Goal: Task Accomplishment & Management: Manage account settings

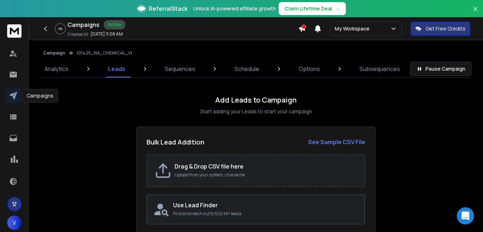
click at [11, 95] on icon at bounding box center [13, 96] width 8 height 8
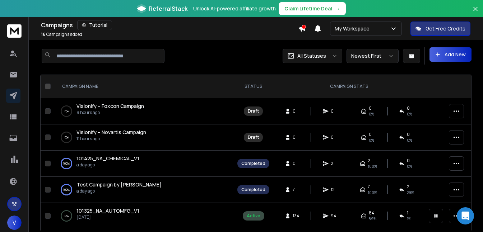
click at [127, 212] on span "101325_NA_AUTOMFG_V1" at bounding box center [107, 210] width 63 height 7
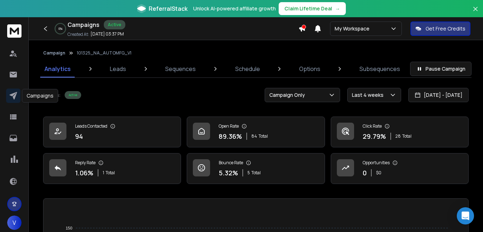
click at [15, 95] on icon at bounding box center [13, 96] width 8 height 8
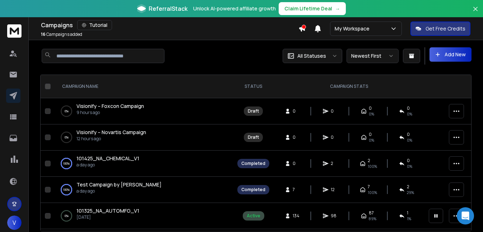
click at [131, 158] on span "101425_NA_CHEMICAL_V1" at bounding box center [107, 158] width 63 height 7
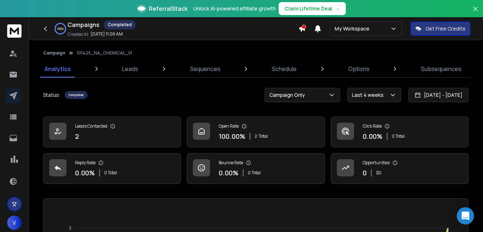
click at [211, 73] on link "Sequences" at bounding box center [204, 68] width 39 height 17
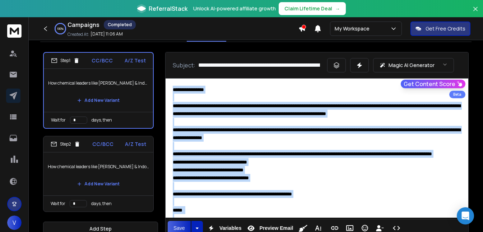
drag, startPoint x: 229, startPoint y: 207, endPoint x: 169, endPoint y: 83, distance: 138.5
click at [169, 83] on div "**********" at bounding box center [316, 148] width 302 height 139
copy div "**********"
click at [139, 184] on div "Add New Variant" at bounding box center [98, 184] width 101 height 14
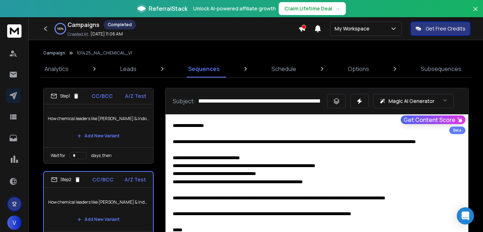
click at [139, 136] on div "Add New Variant" at bounding box center [98, 136] width 101 height 14
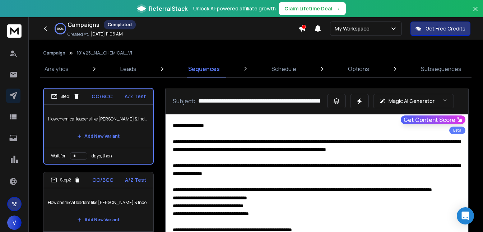
scroll to position [28, 0]
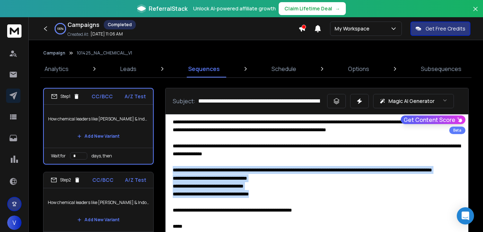
drag, startPoint x: 271, startPoint y: 198, endPoint x: 159, endPoint y: 165, distance: 116.7
click at [159, 165] on div "**********" at bounding box center [255, 181] width 425 height 187
copy span "**********"
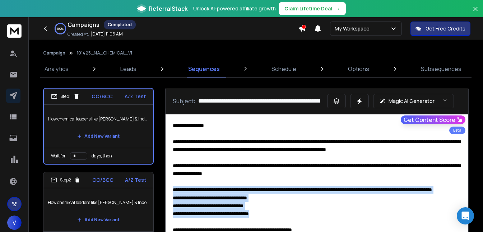
click at [238, 197] on div "**********" at bounding box center [317, 186] width 288 height 128
click at [231, 197] on div "**********" at bounding box center [317, 186] width 288 height 128
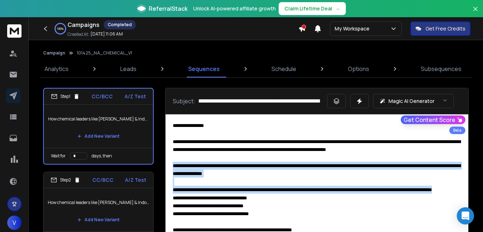
drag, startPoint x: 224, startPoint y: 198, endPoint x: 172, endPoint y: 165, distance: 62.0
click at [172, 165] on div "**********" at bounding box center [316, 183] width 302 height 139
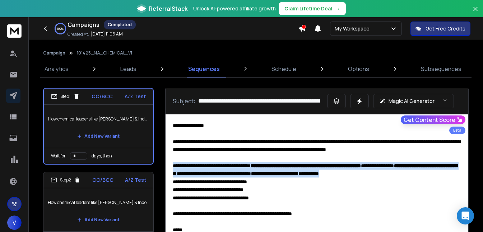
drag, startPoint x: 454, startPoint y: 174, endPoint x: 170, endPoint y: 165, distance: 284.3
click at [170, 165] on div "**********" at bounding box center [316, 183] width 302 height 139
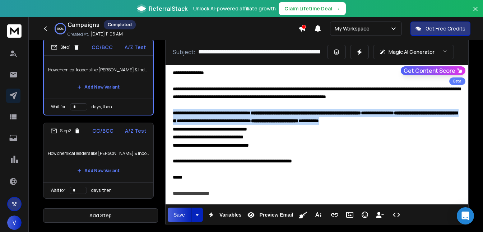
scroll to position [52, 0]
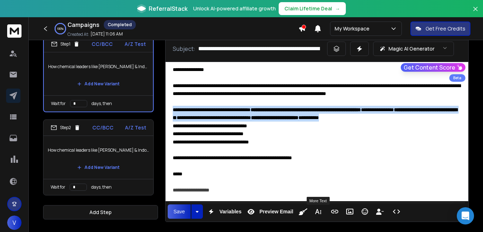
click at [317, 214] on icon "button" at bounding box center [318, 211] width 9 height 9
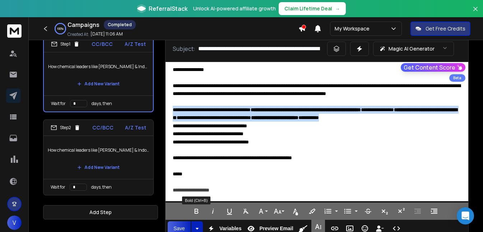
click at [196, 212] on icon "button" at bounding box center [196, 211] width 4 height 5
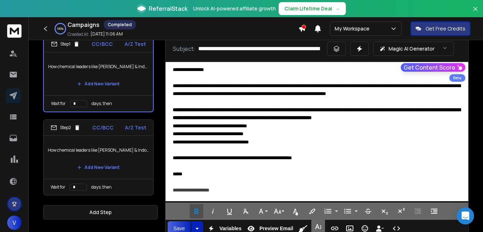
click at [196, 212] on icon "button" at bounding box center [196, 211] width 4 height 5
click at [380, 133] on div "**********" at bounding box center [317, 150] width 288 height 56
click at [449, 120] on div "**********" at bounding box center [317, 94] width 288 height 56
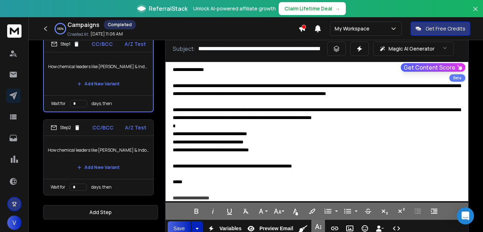
scroll to position [11, 0]
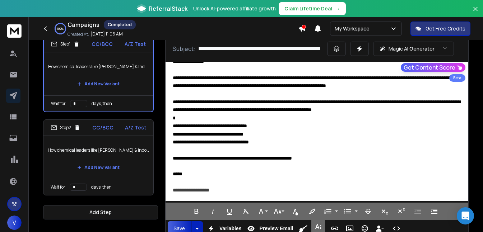
click at [262, 110] on span "**********" at bounding box center [316, 85] width 287 height 53
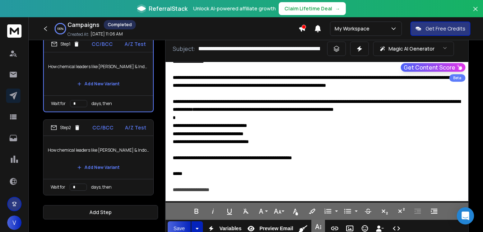
click at [297, 102] on span "**********" at bounding box center [316, 85] width 287 height 53
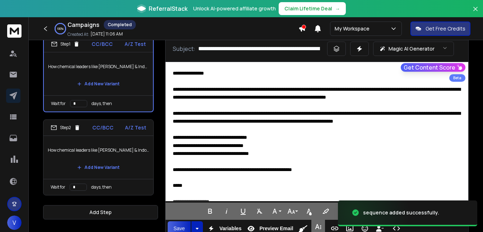
click at [126, 163] on div "Add New Variant" at bounding box center [98, 167] width 101 height 14
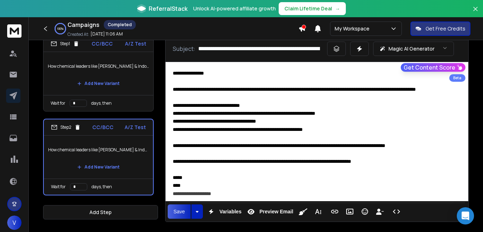
drag, startPoint x: 234, startPoint y: 90, endPoint x: 249, endPoint y: 91, distance: 15.1
click at [234, 90] on span "**********" at bounding box center [294, 129] width 243 height 117
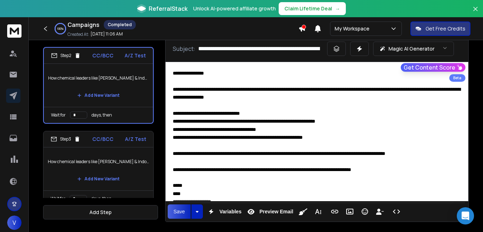
scroll to position [108, 0]
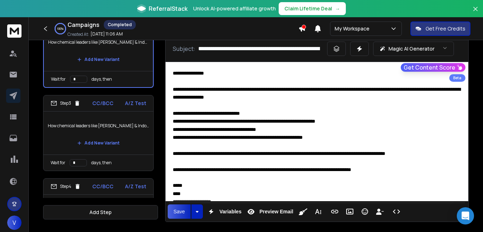
click at [129, 134] on p "How chemical leaders like [PERSON_NAME] & Indorama are reducing incidents" at bounding box center [98, 126] width 101 height 20
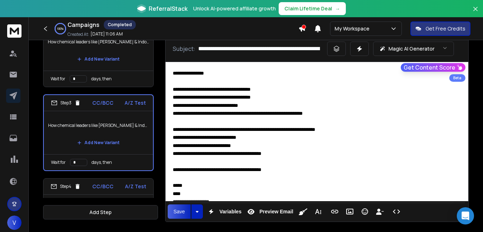
click at [216, 89] on span "**********" at bounding box center [244, 134] width 142 height 126
click at [227, 88] on span "**********" at bounding box center [244, 134] width 142 height 126
click at [332, 88] on div "**********" at bounding box center [317, 133] width 288 height 128
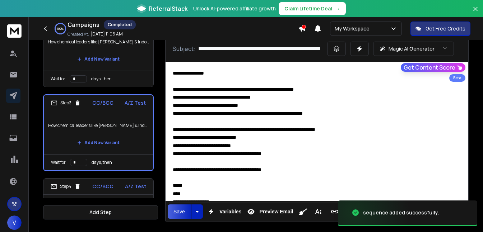
scroll to position [215, 0]
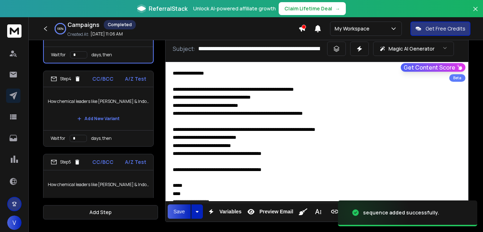
click at [119, 110] on p "How chemical leaders like [PERSON_NAME] & Indorama are reducing incidents" at bounding box center [98, 101] width 101 height 20
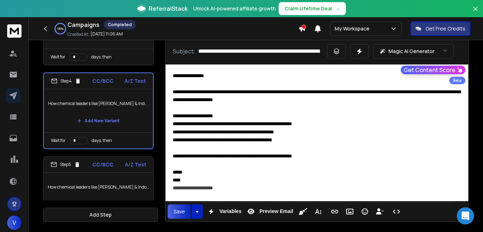
scroll to position [231, 0]
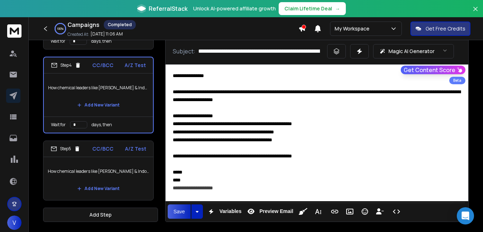
click at [123, 171] on p "How chemical leaders like [PERSON_NAME] & Indorama are reducing incidents" at bounding box center [98, 171] width 101 height 20
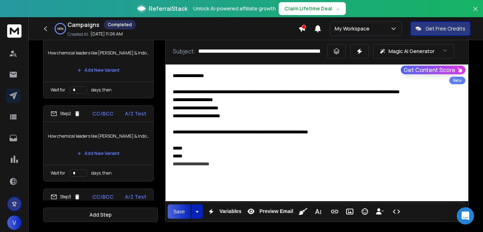
scroll to position [0, 0]
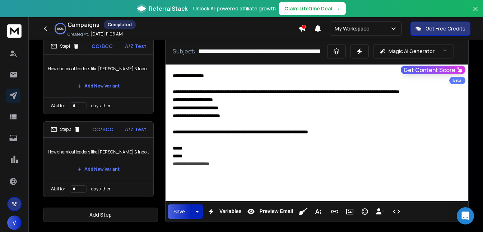
click at [134, 79] on div "Add New Variant" at bounding box center [98, 86] width 101 height 14
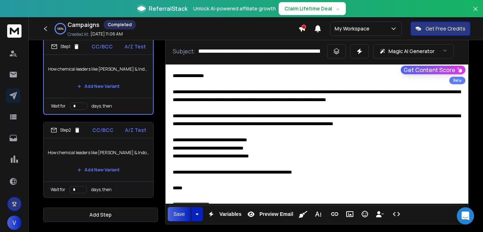
click at [219, 124] on span "**********" at bounding box center [316, 99] width 287 height 53
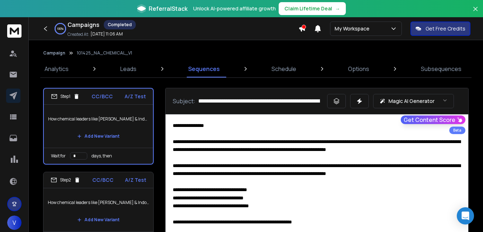
scroll to position [36, 0]
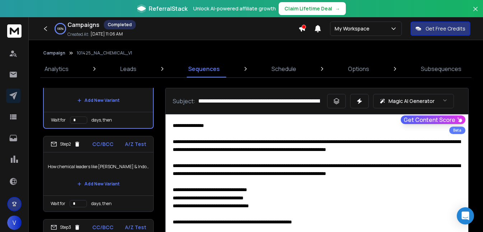
click at [137, 176] on p "How chemical leaders like [PERSON_NAME] & Indorama are reducing incidents" at bounding box center [98, 167] width 101 height 20
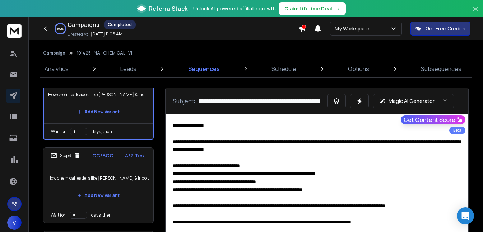
scroll to position [179, 0]
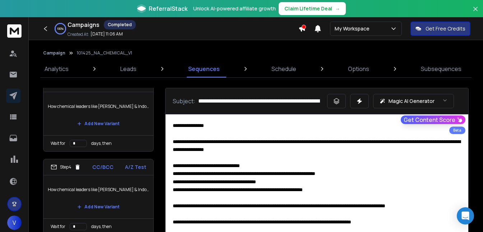
click at [128, 132] on div "How chemical leaders like [PERSON_NAME] & Indorama are reducing incidents Add N…" at bounding box center [98, 113] width 110 height 43
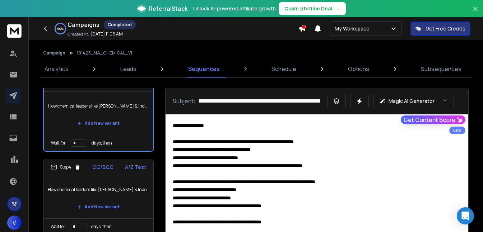
scroll to position [231, 0]
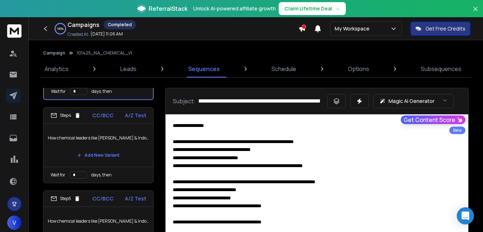
click at [121, 151] on button "Add New Variant" at bounding box center [98, 155] width 54 height 14
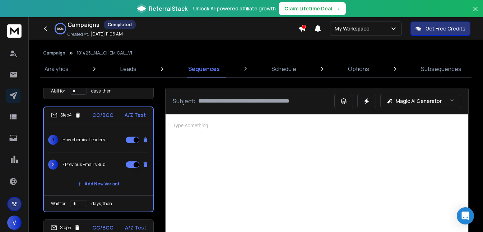
click at [144, 164] on icon at bounding box center [146, 164] width 4 height 5
type input "**********"
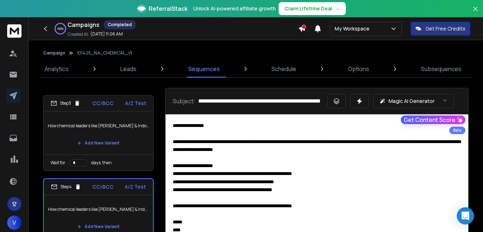
scroll to position [123, 0]
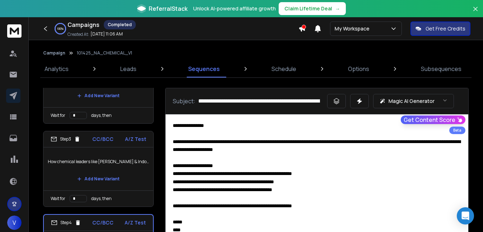
click at [138, 176] on div "Add New Variant" at bounding box center [98, 179] width 101 height 14
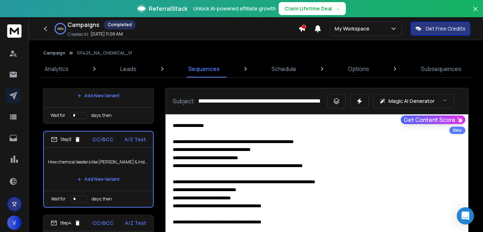
scroll to position [88, 0]
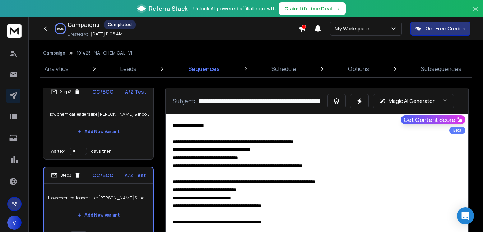
click at [130, 133] on div "Add New Variant" at bounding box center [98, 131] width 101 height 14
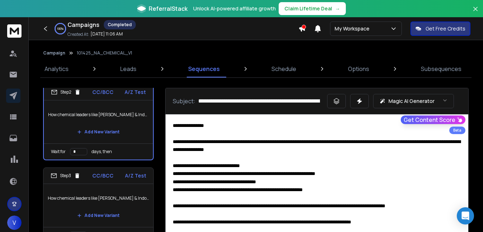
scroll to position [0, 0]
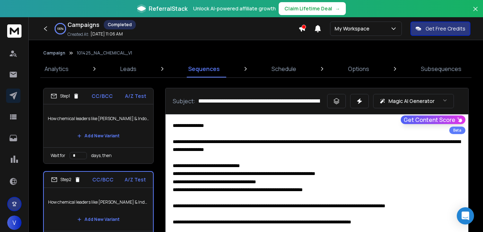
click at [137, 131] on div "Add New Variant" at bounding box center [98, 136] width 101 height 14
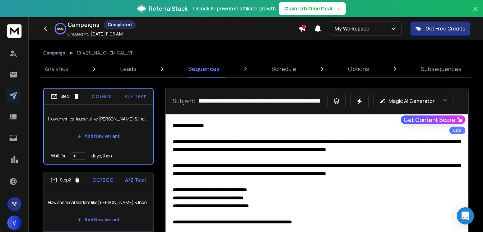
click at [134, 217] on div "Add New Variant" at bounding box center [98, 220] width 101 height 14
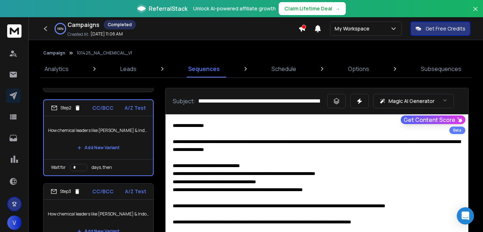
scroll to position [12, 0]
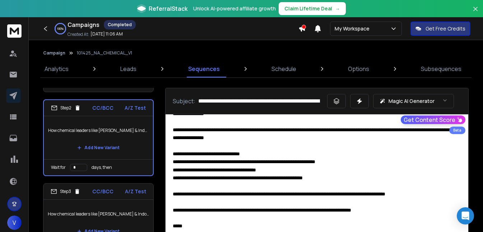
click at [139, 220] on p "How chemical leaders like [PERSON_NAME] & Indorama are reducing incidents" at bounding box center [98, 214] width 101 height 20
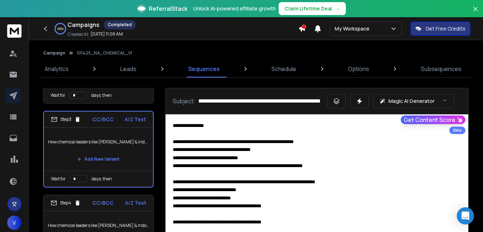
scroll to position [215, 0]
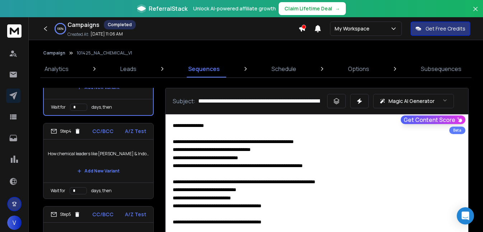
click at [131, 174] on div "Add New Variant" at bounding box center [98, 171] width 101 height 14
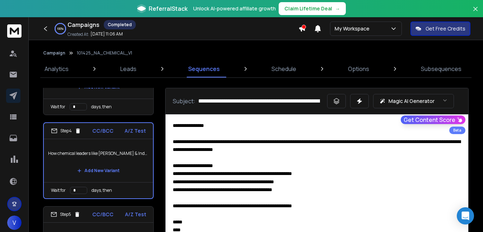
click at [197, 166] on span "**********" at bounding box center [316, 177] width 287 height 109
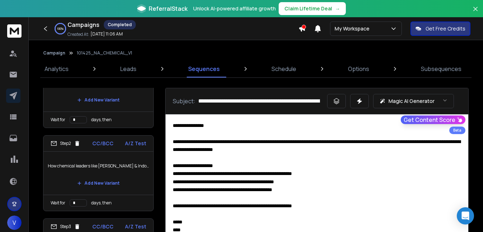
scroll to position [0, 0]
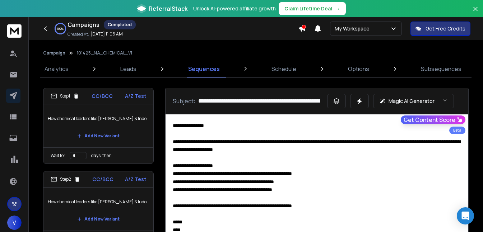
click at [135, 131] on div "Add New Variant" at bounding box center [98, 136] width 101 height 14
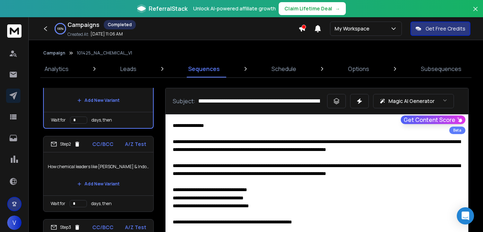
scroll to position [108, 0]
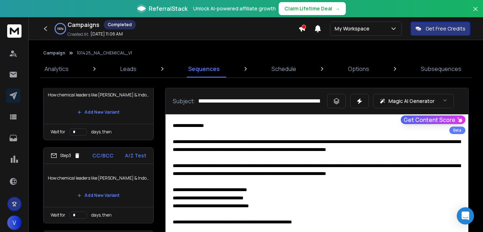
click at [134, 110] on div "Add New Variant" at bounding box center [98, 112] width 101 height 14
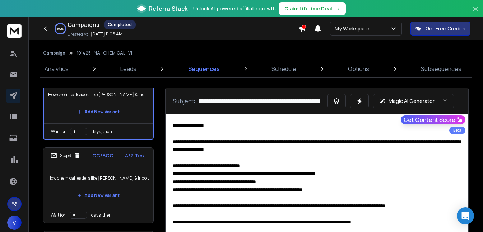
scroll to position [144, 0]
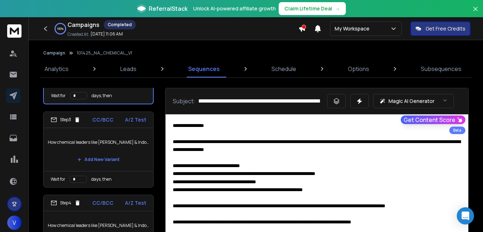
click at [133, 161] on div "Add New Variant" at bounding box center [98, 159] width 101 height 14
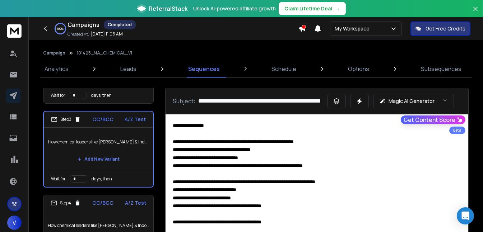
scroll to position [215, 0]
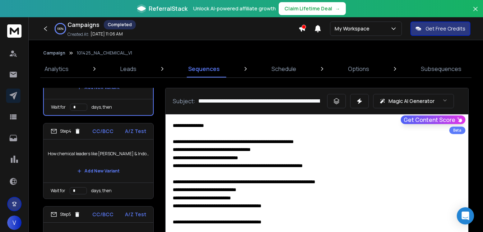
click at [117, 165] on button "Add New Variant" at bounding box center [98, 171] width 54 height 14
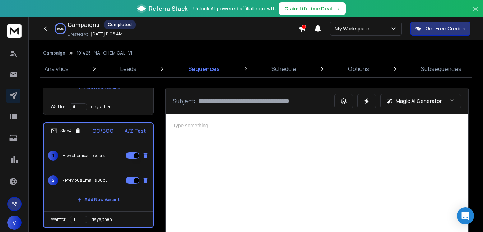
click at [144, 181] on icon at bounding box center [146, 180] width 4 height 5
type input "**********"
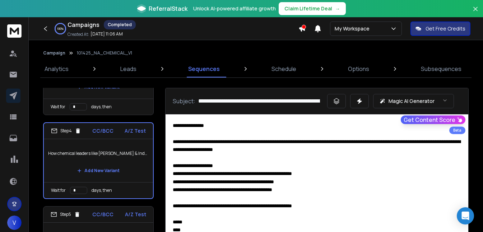
scroll to position [50, 0]
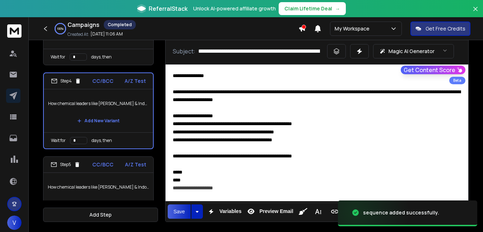
click at [128, 188] on p "How chemical leaders like [PERSON_NAME] & Indorama are reducing incidents" at bounding box center [98, 187] width 101 height 20
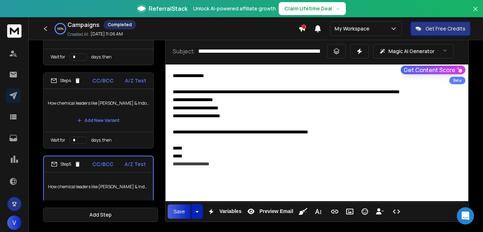
scroll to position [179, 0]
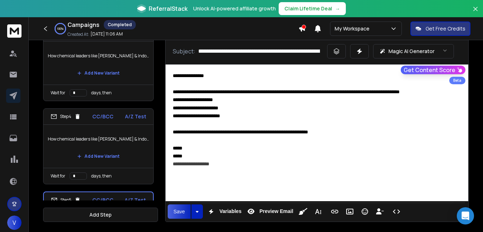
click at [134, 159] on div "Add New Variant" at bounding box center [98, 156] width 101 height 14
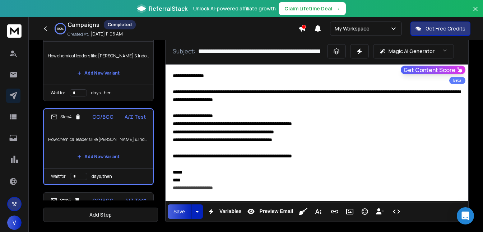
scroll to position [108, 0]
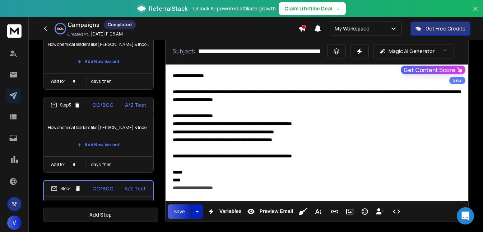
click at [132, 120] on p "How chemical leaders like [PERSON_NAME] & Indorama are reducing incidents" at bounding box center [98, 128] width 101 height 20
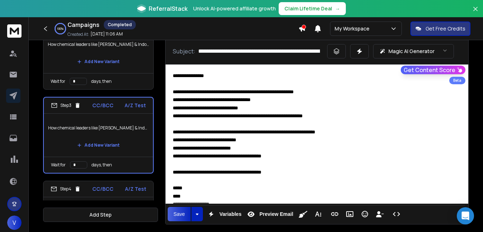
scroll to position [72, 0]
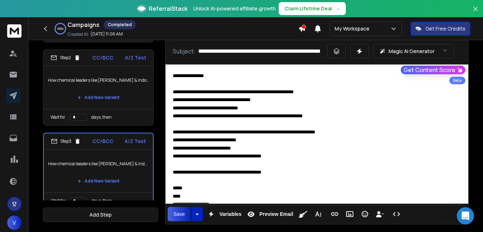
click at [132, 95] on div "Add New Variant" at bounding box center [98, 97] width 101 height 14
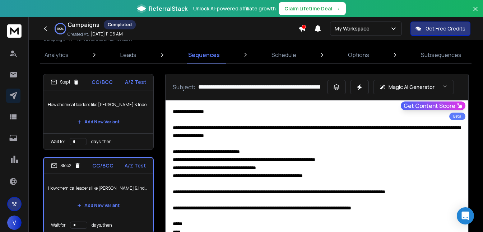
scroll to position [0, 0]
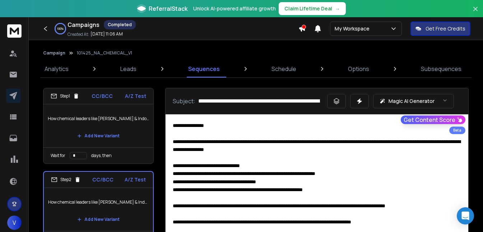
click at [126, 137] on div "Add New Variant" at bounding box center [98, 136] width 101 height 14
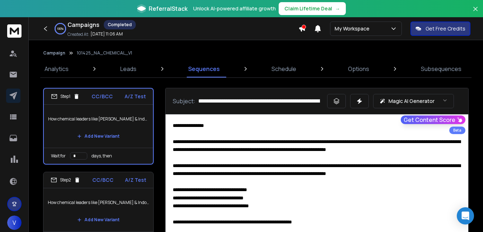
click at [136, 63] on link "Leads" at bounding box center [128, 68] width 25 height 17
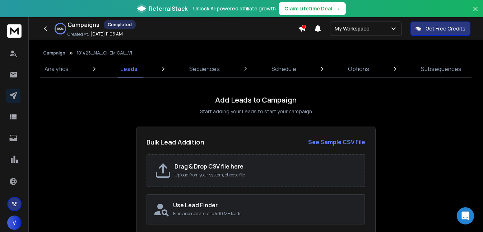
click at [206, 74] on link "Sequences" at bounding box center [204, 68] width 39 height 17
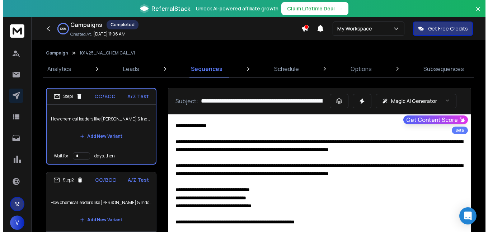
scroll to position [72, 0]
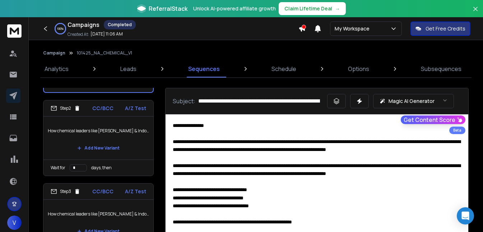
click at [367, 71] on p "Options" at bounding box center [358, 69] width 21 height 9
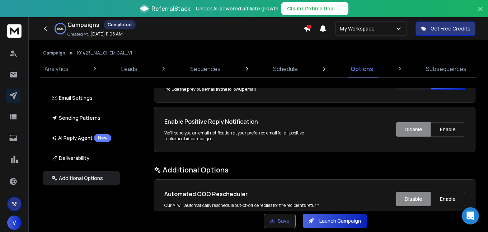
scroll to position [1380, 0]
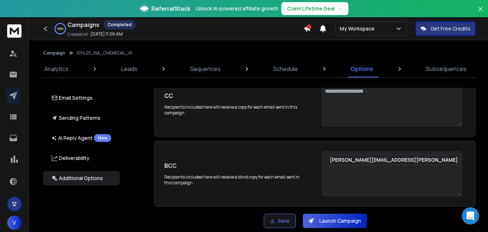
click at [356, 183] on input at bounding box center [350, 180] width 50 height 13
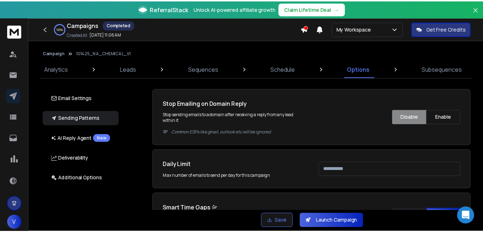
scroll to position [52, 0]
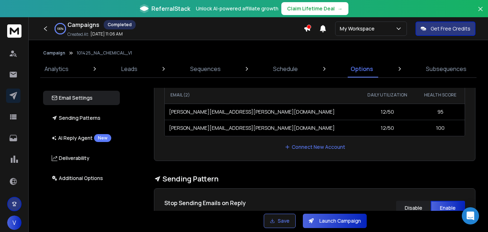
click at [130, 69] on p "Leads" at bounding box center [129, 69] width 16 height 9
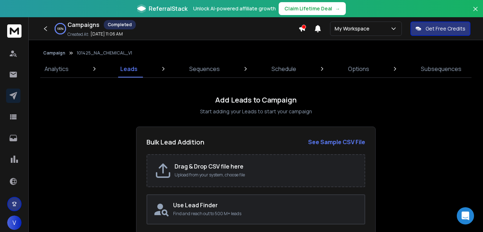
click at [229, 168] on h2 "Drag & Drop CSV file here" at bounding box center [265, 166] width 183 height 9
type input "**********"
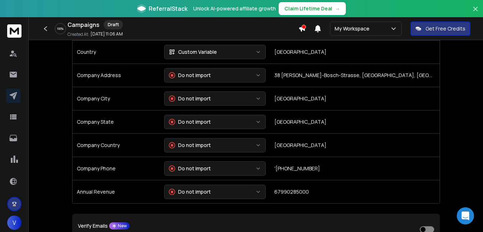
scroll to position [654, 0]
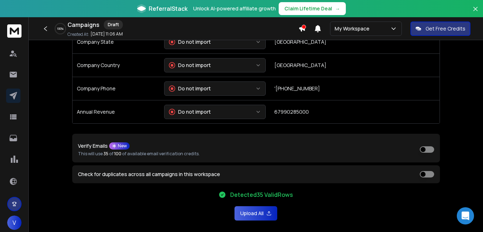
click at [249, 216] on button "Upload All" at bounding box center [255, 213] width 43 height 14
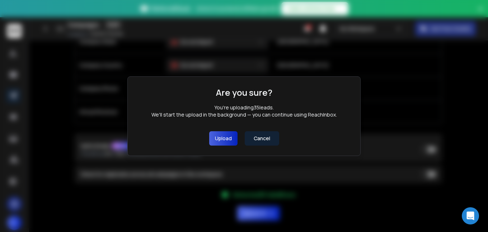
click at [212, 136] on button "Upload" at bounding box center [223, 138] width 28 height 14
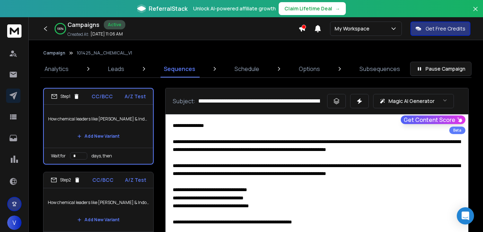
click at [251, 68] on p "Schedule" at bounding box center [246, 69] width 25 height 9
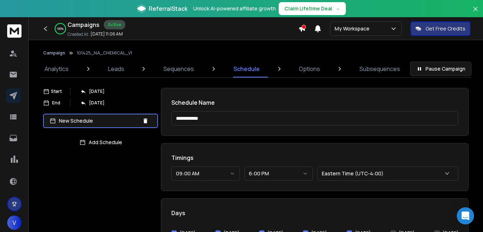
click at [117, 68] on p "Leads" at bounding box center [116, 69] width 16 height 9
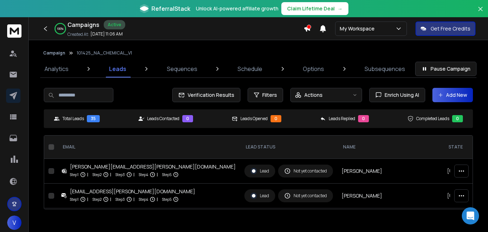
click at [60, 71] on p "Analytics" at bounding box center [56, 69] width 24 height 9
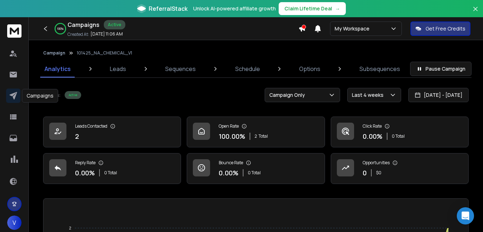
click at [15, 97] on icon at bounding box center [13, 96] width 8 height 8
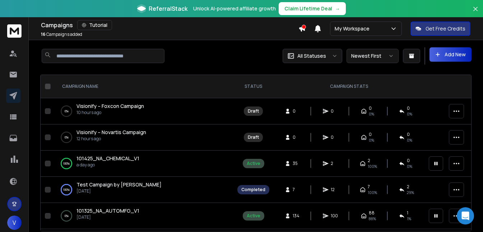
click at [133, 213] on span "101325_NA_AUTOMFG_V1" at bounding box center [107, 210] width 63 height 7
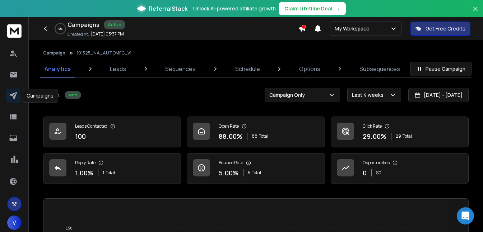
click at [17, 95] on icon at bounding box center [13, 95] width 9 height 9
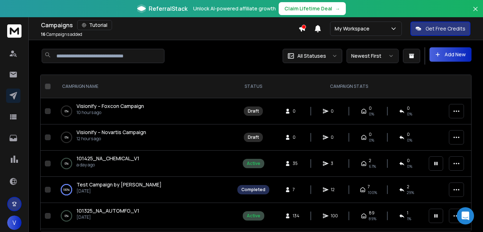
click at [129, 160] on span "101425_NA_CHEMICAL_V1" at bounding box center [107, 158] width 63 height 7
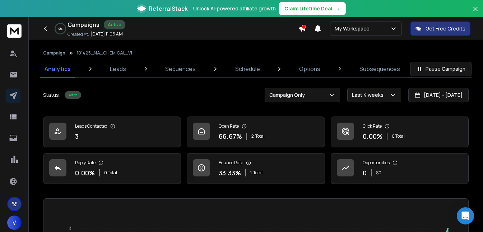
click at [419, 69] on icon at bounding box center [419, 69] width 3 height 4
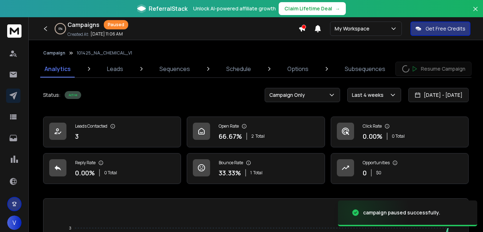
click at [299, 70] on p "Options" at bounding box center [297, 69] width 21 height 9
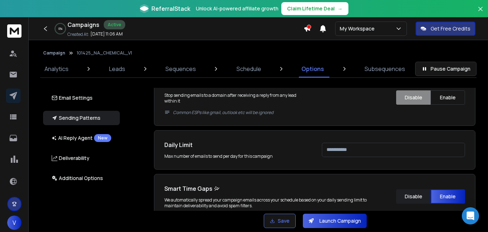
scroll to position [251, 0]
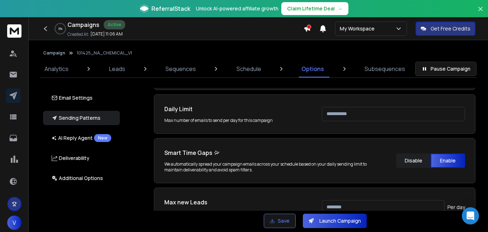
click at [336, 113] on input "***" at bounding box center [393, 114] width 143 height 14
type input "*"
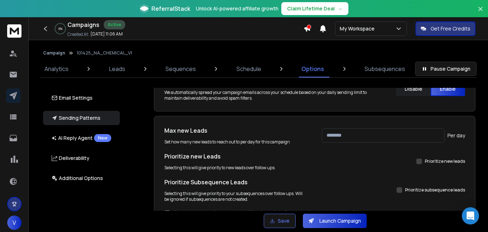
type input "**"
click at [334, 135] on input "***" at bounding box center [383, 135] width 123 height 14
type input "*"
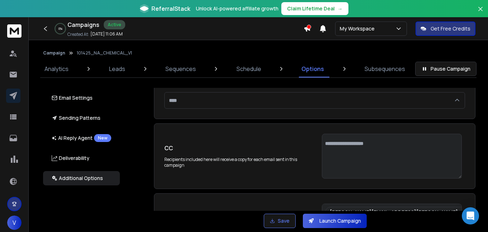
scroll to position [1380, 0]
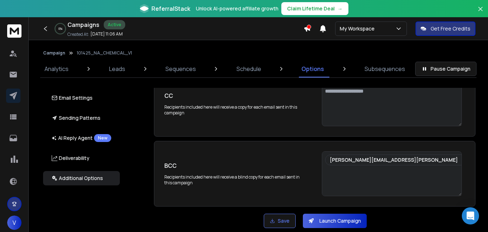
type input "**"
click at [282, 223] on button "Save" at bounding box center [280, 221] width 32 height 14
click at [11, 32] on icon at bounding box center [14, 30] width 14 height 13
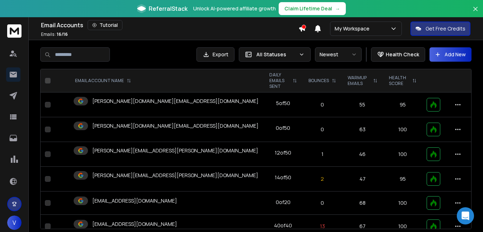
click at [454, 151] on icon at bounding box center [457, 154] width 6 height 6
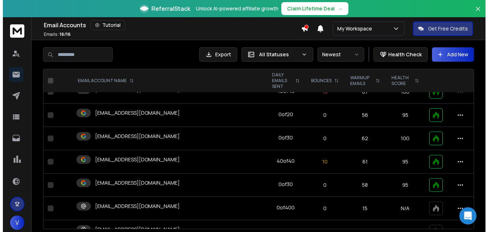
scroll to position [63, 0]
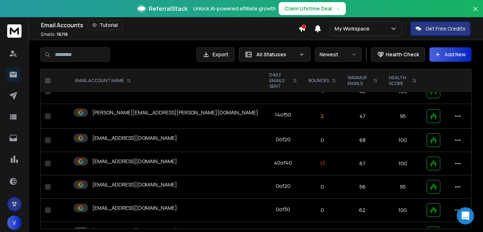
click at [145, 110] on p "[PERSON_NAME][EMAIL_ADDRESS][PERSON_NAME][DOMAIN_NAME]" at bounding box center [175, 112] width 166 height 7
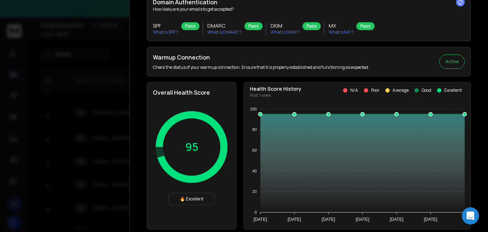
scroll to position [0, 0]
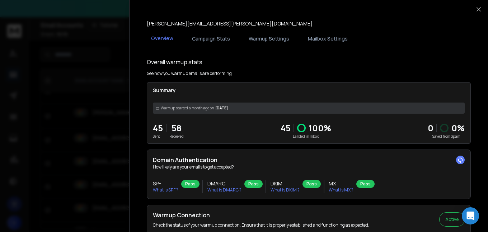
click at [316, 34] on button "Mailbox Settings" at bounding box center [328, 39] width 48 height 16
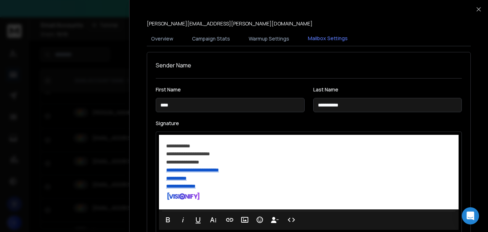
click at [204, 186] on div "**********" at bounding box center [308, 186] width 285 height 8
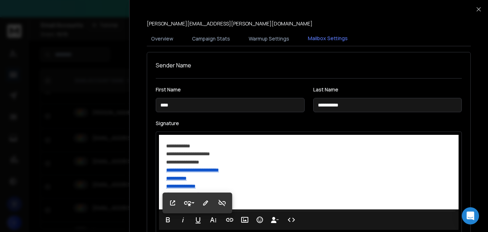
click at [282, 190] on div "**********" at bounding box center [309, 172] width 300 height 75
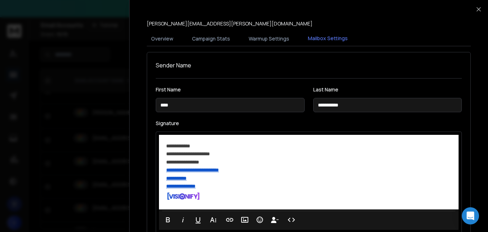
click at [201, 146] on div "**********" at bounding box center [308, 146] width 285 height 8
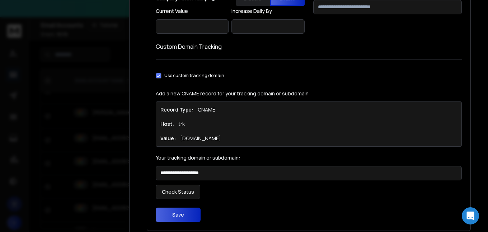
scroll to position [378, 0]
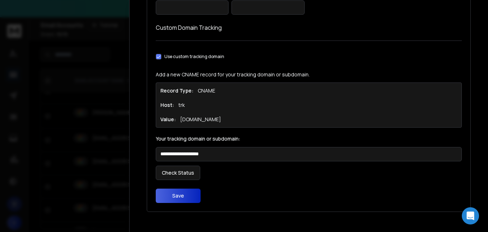
click at [178, 196] on button "Save" at bounding box center [178, 196] width 45 height 14
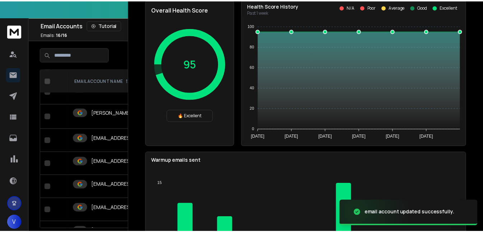
scroll to position [0, 0]
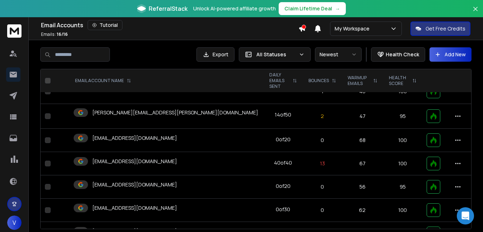
click at [133, 109] on p "[PERSON_NAME][EMAIL_ADDRESS][PERSON_NAME][DOMAIN_NAME]" at bounding box center [175, 112] width 166 height 7
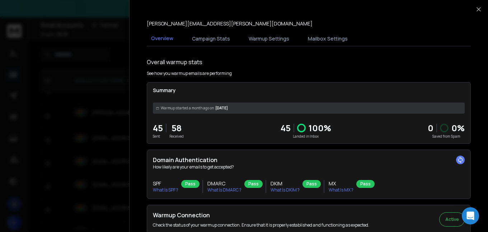
click at [319, 34] on button "Mailbox Settings" at bounding box center [328, 39] width 48 height 16
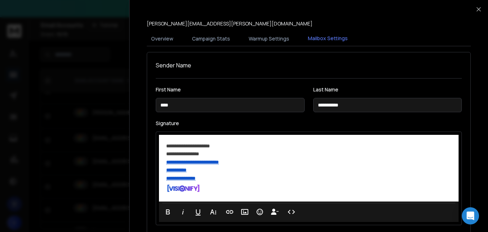
drag, startPoint x: 475, startPoint y: 9, endPoint x: 463, endPoint y: 12, distance: 12.4
click at [475, 9] on icon "button" at bounding box center [478, 9] width 7 height 7
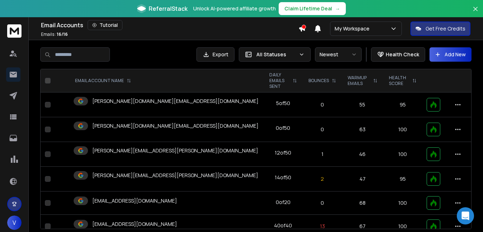
click at [135, 150] on p "[PERSON_NAME][EMAIL_ADDRESS][PERSON_NAME][DOMAIN_NAME]" at bounding box center [175, 150] width 166 height 7
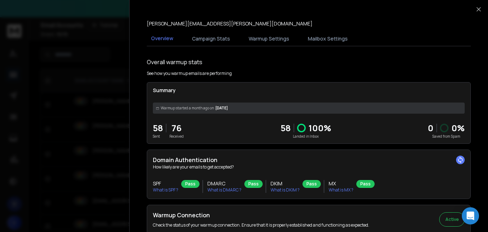
click at [329, 34] on button "Mailbox Settings" at bounding box center [328, 39] width 48 height 16
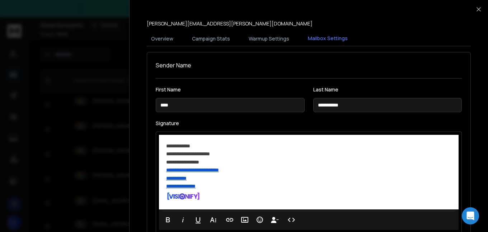
click at [202, 147] on div "**********" at bounding box center [308, 146] width 285 height 8
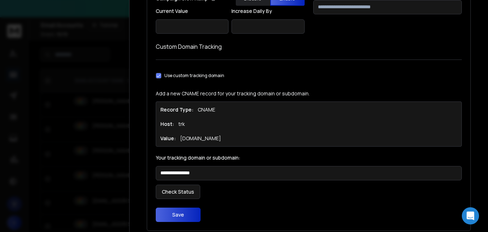
scroll to position [378, 0]
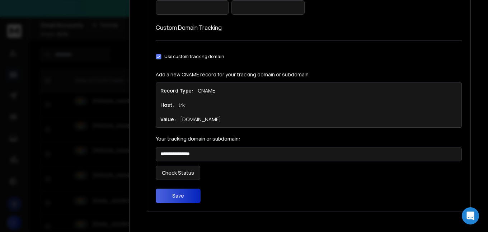
click at [181, 196] on button "Save" at bounding box center [178, 196] width 45 height 14
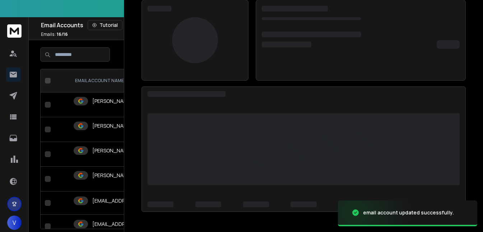
scroll to position [0, 0]
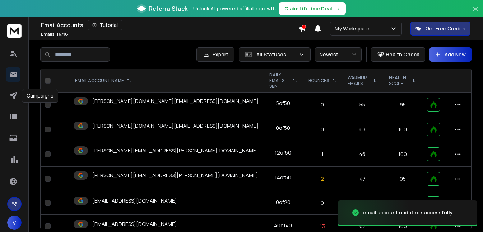
click at [15, 94] on icon at bounding box center [13, 95] width 9 height 9
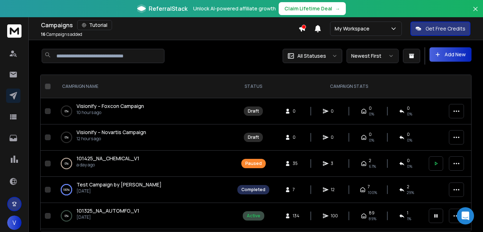
click at [129, 159] on span "101425_NA_CHEMICAL_V1" at bounding box center [107, 158] width 63 height 7
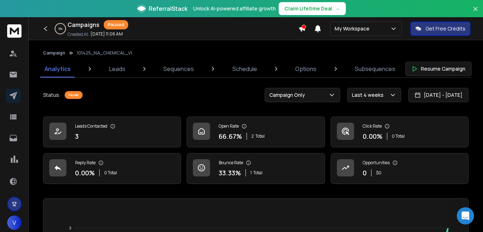
click at [177, 67] on p "Sequences" at bounding box center [178, 69] width 30 height 9
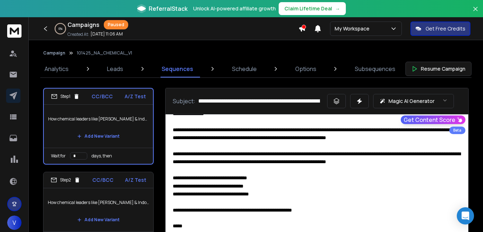
scroll to position [52, 0]
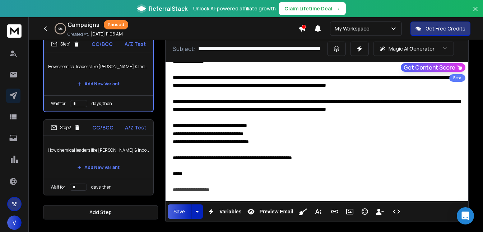
click at [133, 169] on div "Add New Variant" at bounding box center [98, 167] width 101 height 14
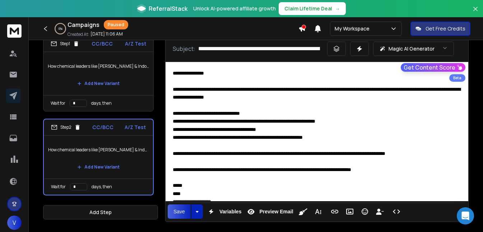
scroll to position [0, 0]
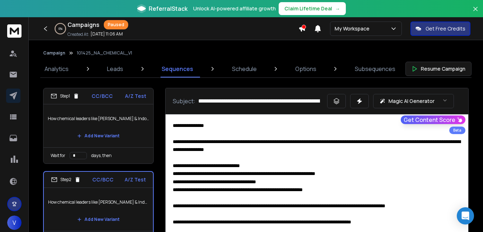
click at [138, 140] on div "Add New Variant" at bounding box center [98, 136] width 101 height 14
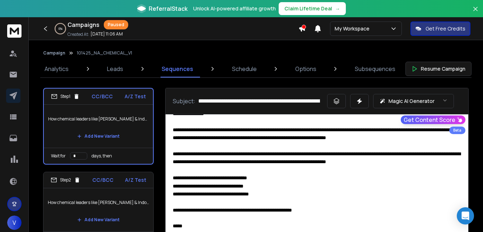
scroll to position [52, 0]
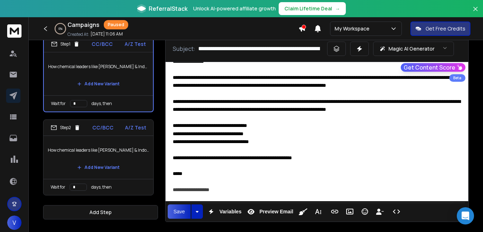
click at [188, 173] on div "**********" at bounding box center [317, 150] width 288 height 56
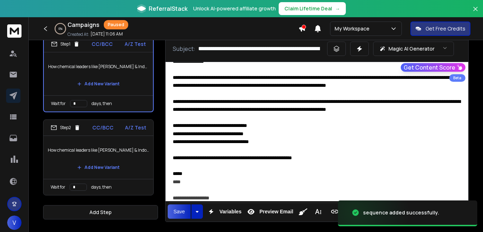
click at [129, 147] on p "How chemical leaders like [PERSON_NAME] & Indorama are reducing incidents" at bounding box center [98, 150] width 101 height 20
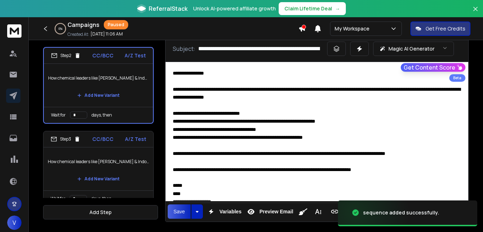
scroll to position [144, 0]
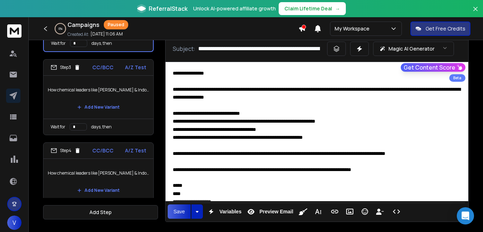
click at [135, 102] on div "Add New Variant" at bounding box center [98, 107] width 101 height 14
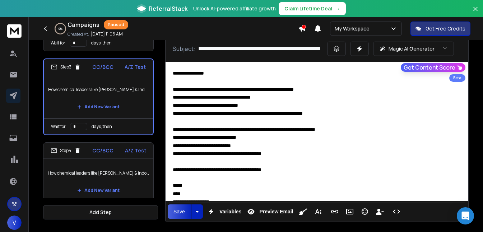
scroll to position [20, 0]
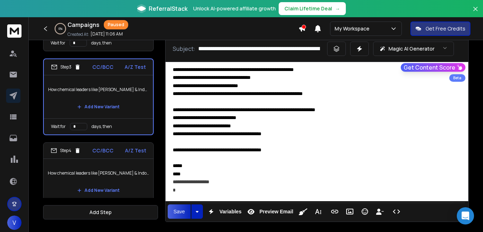
click at [180, 192] on div "*" at bounding box center [314, 190] width 283 height 8
click at [185, 176] on div "**********" at bounding box center [317, 114] width 288 height 128
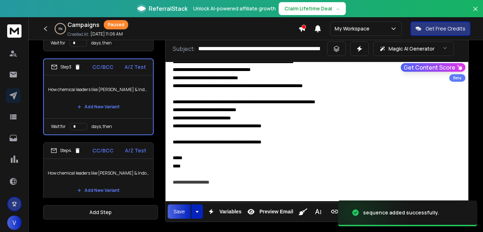
scroll to position [108, 0]
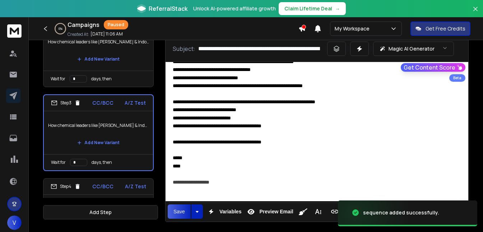
click at [135, 60] on div "Add New Variant" at bounding box center [98, 59] width 101 height 14
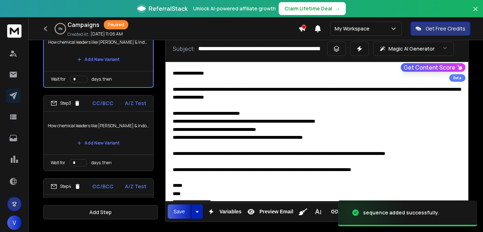
scroll to position [12, 0]
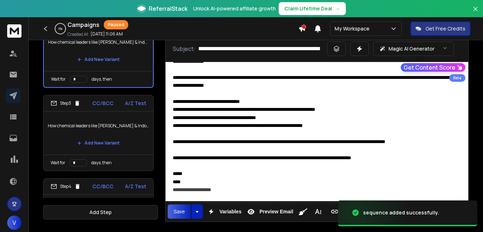
click at [187, 182] on div "**********" at bounding box center [317, 121] width 288 height 128
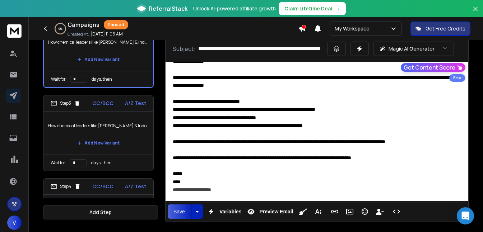
click at [182, 183] on span "**********" at bounding box center [316, 122] width 287 height 126
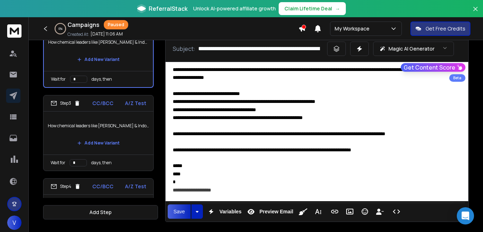
click at [128, 63] on div "Add New Variant" at bounding box center [98, 59] width 100 height 14
click at [133, 140] on div "Add New Variant" at bounding box center [98, 143] width 101 height 14
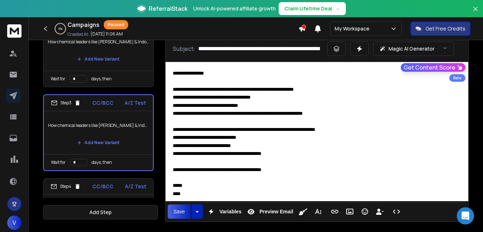
click at [131, 64] on div "Add New Variant" at bounding box center [98, 59] width 101 height 14
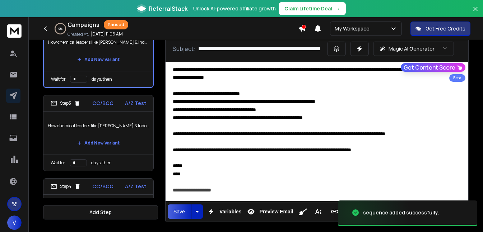
click at [135, 132] on p "How chemical leaders like [PERSON_NAME] & Indorama are reducing incidents" at bounding box center [98, 126] width 101 height 20
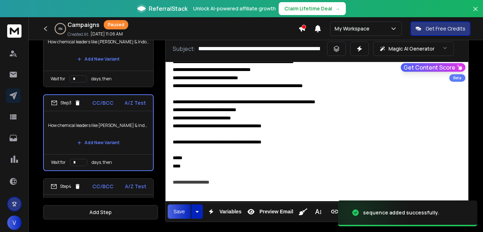
scroll to position [179, 0]
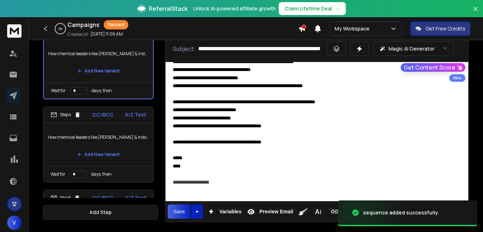
click at [136, 152] on div "Add New Variant" at bounding box center [98, 154] width 101 height 14
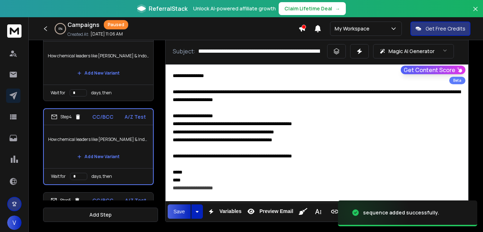
scroll to position [50, 0]
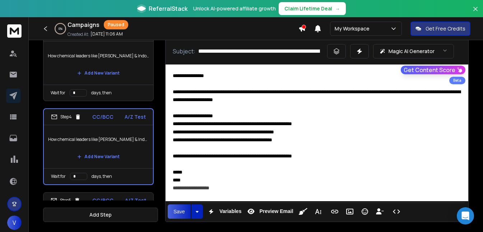
click at [182, 180] on span at bounding box center [180, 180] width 1 height 5
click at [181, 180] on span "**********" at bounding box center [316, 127] width 287 height 109
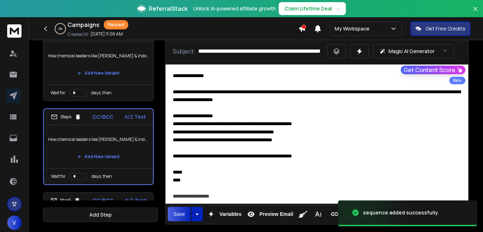
scroll to position [231, 0]
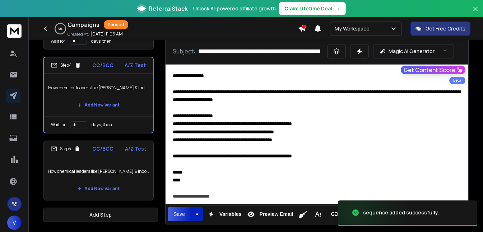
click at [136, 168] on p "How chemical leaders like [PERSON_NAME] & Indorama are reducing incidents" at bounding box center [98, 171] width 101 height 20
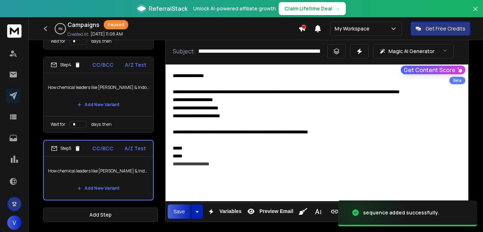
click at [187, 156] on div "**********" at bounding box center [317, 116] width 288 height 88
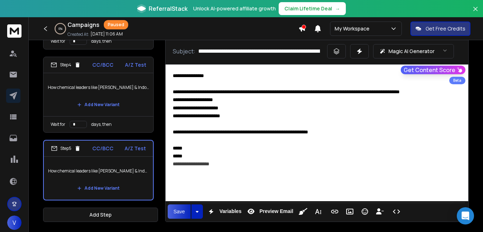
click at [182, 157] on span "**********" at bounding box center [286, 115] width 227 height 85
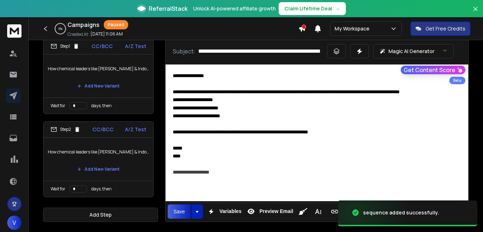
scroll to position [0, 0]
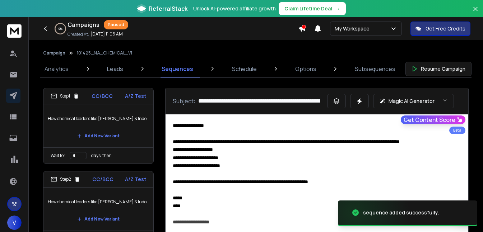
click at [133, 136] on div "Add New Variant" at bounding box center [98, 136] width 101 height 14
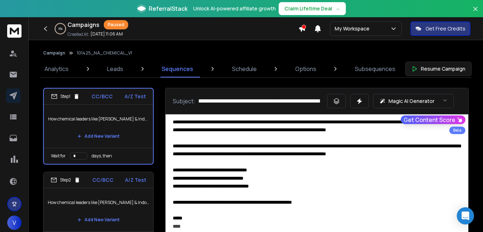
scroll to position [52, 0]
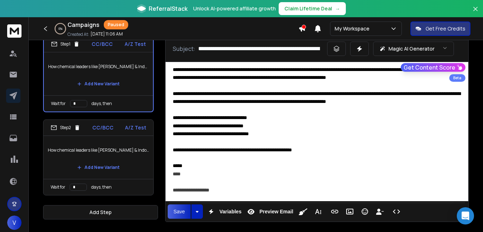
click at [134, 148] on p "How chemical leaders like [PERSON_NAME] & Indorama are reducing incidents" at bounding box center [98, 150] width 101 height 20
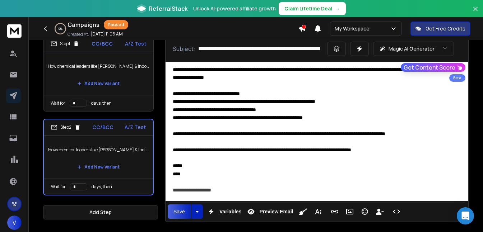
scroll to position [72, 0]
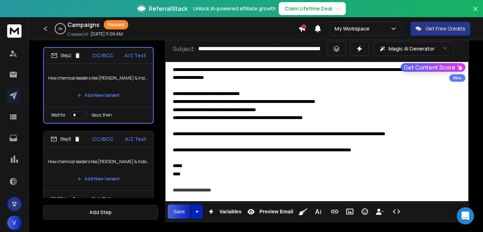
click at [128, 163] on p "How chemical leaders like [PERSON_NAME] & Indorama are reducing incidents" at bounding box center [98, 162] width 101 height 20
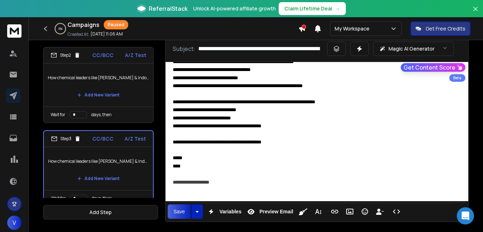
scroll to position [144, 0]
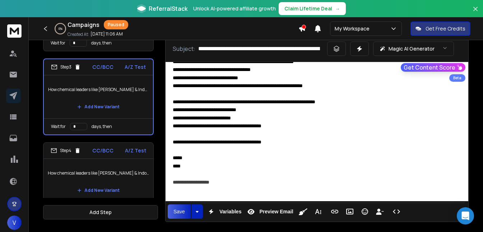
click at [137, 177] on p "How chemical leaders like [PERSON_NAME] & Indorama are reducing incidents" at bounding box center [98, 173] width 101 height 20
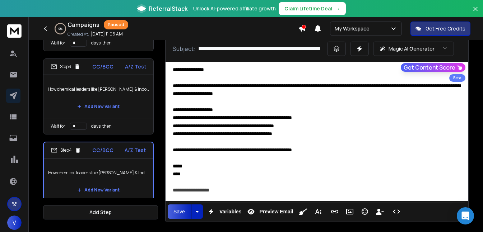
scroll to position [215, 0]
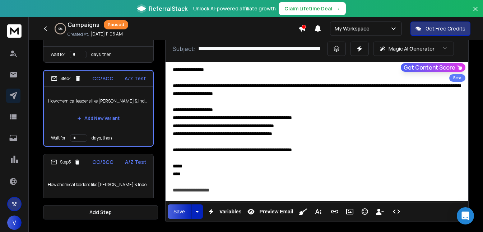
click at [133, 196] on div "Add New Variant" at bounding box center [98, 202] width 101 height 14
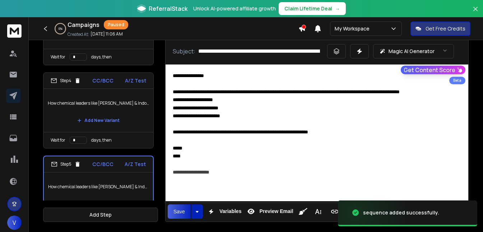
scroll to position [0, 0]
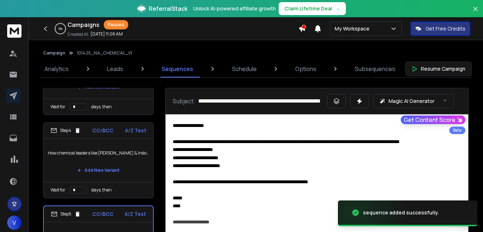
click at [414, 69] on icon at bounding box center [414, 69] width 6 height 6
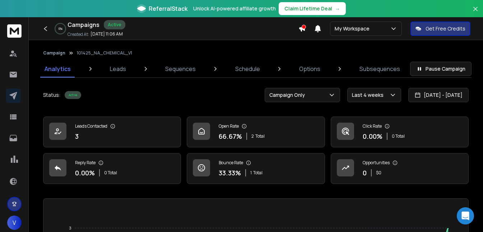
click at [116, 65] on p "Leads" at bounding box center [118, 69] width 16 height 9
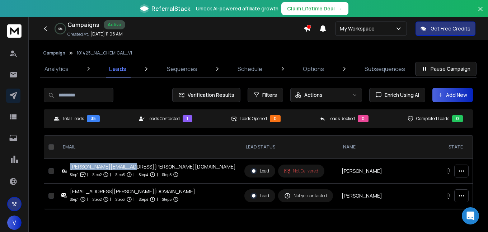
drag, startPoint x: 132, startPoint y: 166, endPoint x: 70, endPoint y: 168, distance: 62.4
click at [70, 168] on div "[PERSON_NAME][EMAIL_ADDRESS][PERSON_NAME][DOMAIN_NAME]" at bounding box center [153, 166] width 166 height 7
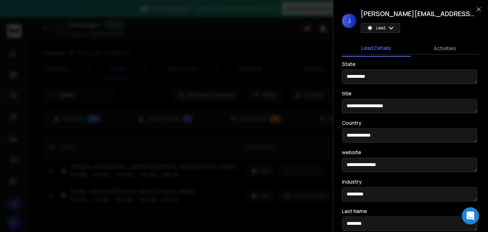
drag, startPoint x: 71, startPoint y: 167, endPoint x: 417, endPoint y: 109, distance: 350.6
click at [418, 109] on textarea "**********" at bounding box center [409, 106] width 135 height 14
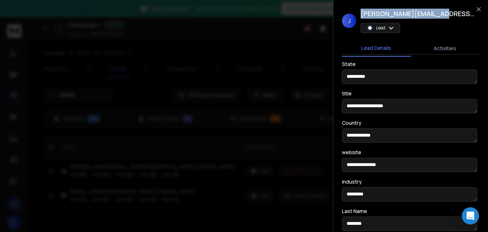
drag, startPoint x: 439, startPoint y: 13, endPoint x: 357, endPoint y: 19, distance: 82.0
click at [357, 19] on div "J john.mclinden@basf.com Lead" at bounding box center [410, 21] width 137 height 24
copy div "[PERSON_NAME][EMAIL_ADDRESS][PERSON_NAME][DOMAIN_NAME]"
click at [477, 9] on icon "button" at bounding box center [479, 10] width 4 height 4
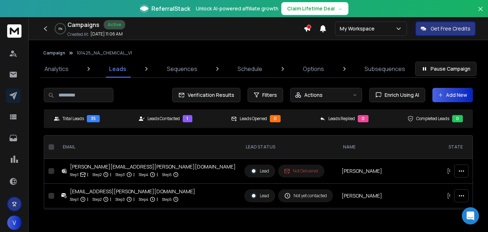
click at [192, 69] on p "Sequences" at bounding box center [182, 69] width 30 height 9
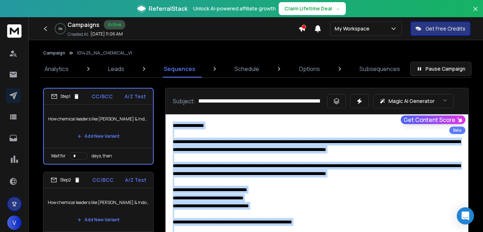
drag, startPoint x: 185, startPoint y: 227, endPoint x: 164, endPoint y: 117, distance: 112.2
click at [164, 117] on div "**********" at bounding box center [255, 181] width 425 height 187
copy div "**********"
click at [321, 201] on div "**********" at bounding box center [317, 214] width 288 height 56
click at [324, 200] on div "**********" at bounding box center [317, 214] width 288 height 56
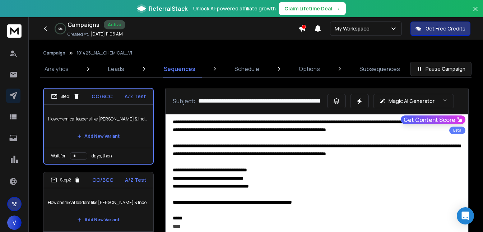
scroll to position [36, 0]
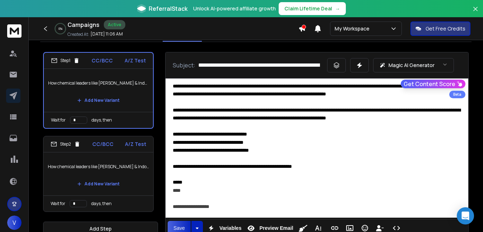
click at [192, 192] on div "****" at bounding box center [317, 191] width 288 height 8
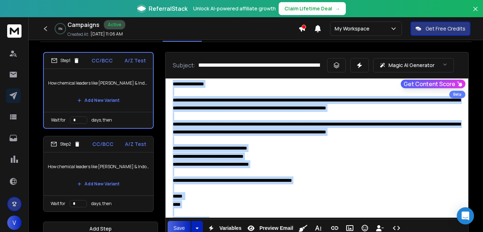
scroll to position [0, 0]
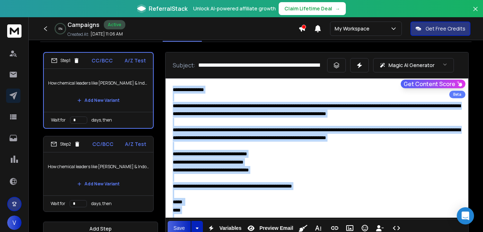
drag, startPoint x: 236, startPoint y: 208, endPoint x: 169, endPoint y: 76, distance: 148.1
click at [169, 76] on div "**********" at bounding box center [316, 145] width 303 height 187
click at [320, 230] on icon "button" at bounding box center [318, 228] width 6 height 5
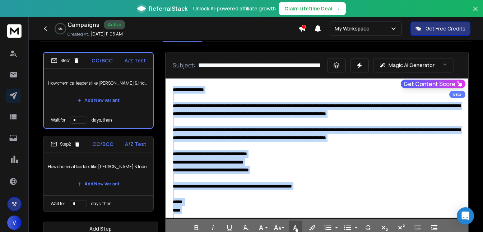
click at [294, 228] on icon "button" at bounding box center [295, 228] width 5 height 6
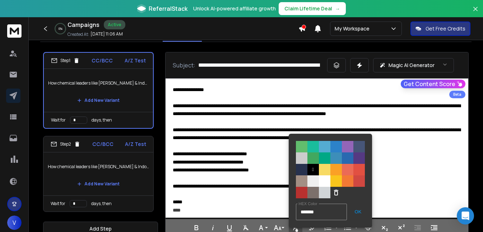
click at [314, 170] on span "" at bounding box center [312, 169] width 11 height 11
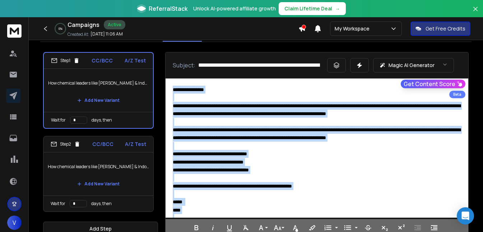
click at [297, 166] on div "**********" at bounding box center [317, 178] width 288 height 56
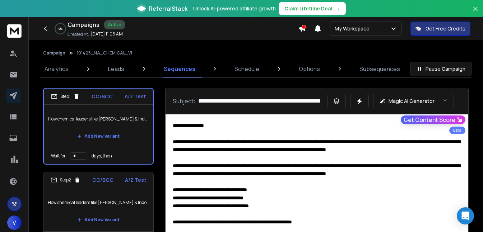
click at [429, 65] on button "Pause Campaign" at bounding box center [440, 69] width 61 height 14
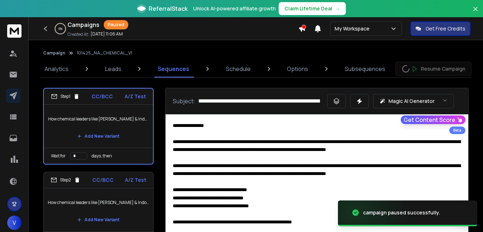
click at [266, 178] on div "**********" at bounding box center [317, 150] width 288 height 56
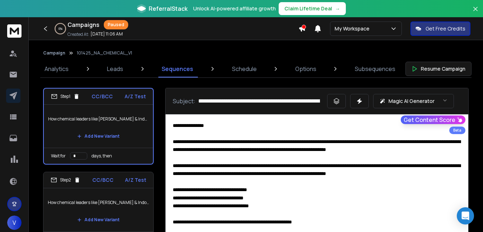
click at [183, 70] on p "Sequences" at bounding box center [177, 69] width 32 height 9
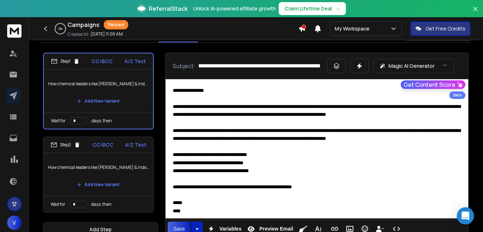
scroll to position [52, 0]
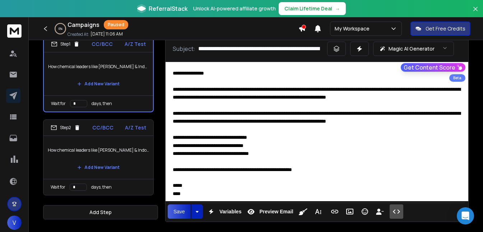
click at [399, 213] on icon "button" at bounding box center [396, 211] width 9 height 9
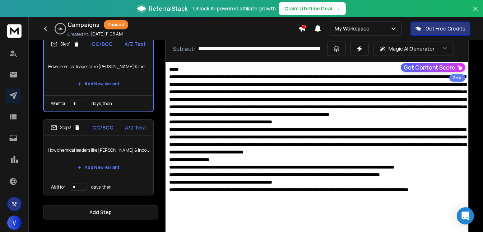
scroll to position [116, 0]
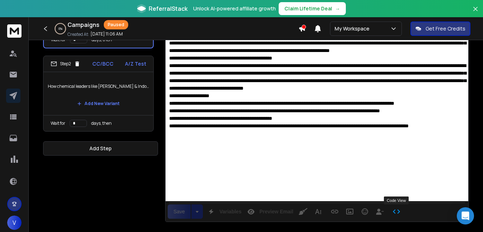
click at [392, 210] on icon "button" at bounding box center [396, 211] width 9 height 9
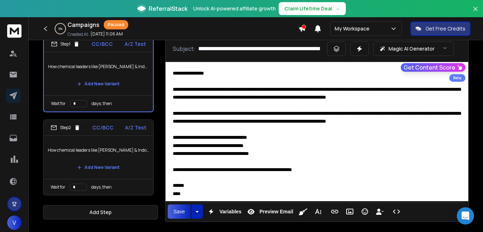
scroll to position [52, 0]
click at [336, 211] on icon "button" at bounding box center [334, 211] width 9 height 9
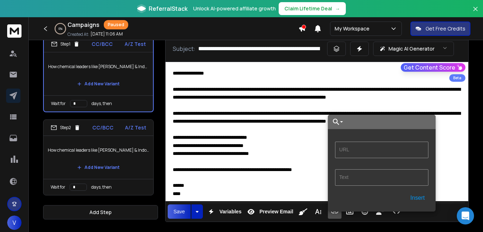
click at [474, 176] on div "**********" at bounding box center [256, 110] width 454 height 244
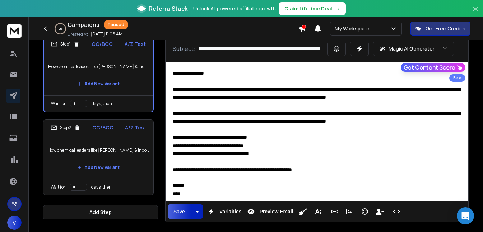
scroll to position [72, 0]
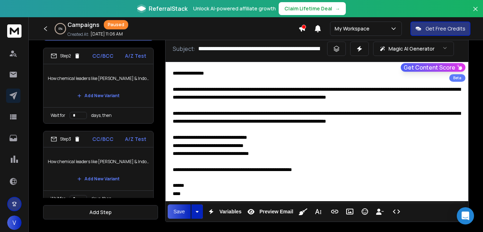
click at [196, 213] on icon "button" at bounding box center [197, 212] width 9 height 4
click at [380, 212] on icon "button" at bounding box center [379, 212] width 9 height 6
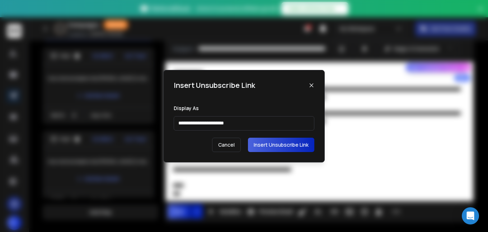
click at [248, 124] on input "**********" at bounding box center [244, 123] width 141 height 14
click at [196, 125] on input "**********" at bounding box center [244, 123] width 141 height 14
click at [243, 123] on input "**********" at bounding box center [244, 123] width 141 height 14
click at [242, 123] on input "**********" at bounding box center [244, 123] width 141 height 14
click at [274, 142] on button "Insert Unsubscribe Link" at bounding box center [281, 145] width 66 height 14
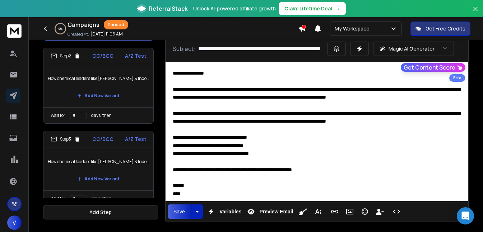
scroll to position [28, 0]
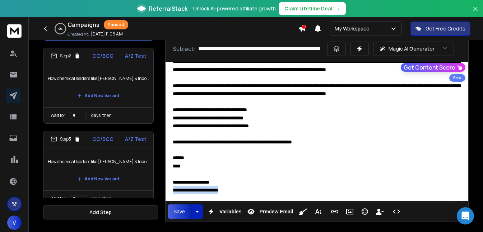
drag, startPoint x: 236, startPoint y: 190, endPoint x: 176, endPoint y: 192, distance: 59.9
click at [171, 193] on div "**********" at bounding box center [316, 131] width 302 height 139
copy link "**********"
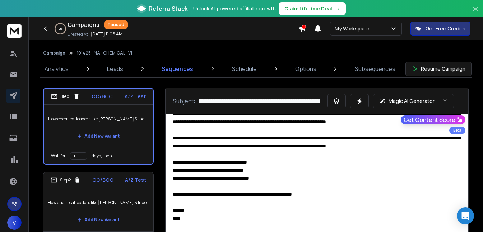
scroll to position [52, 0]
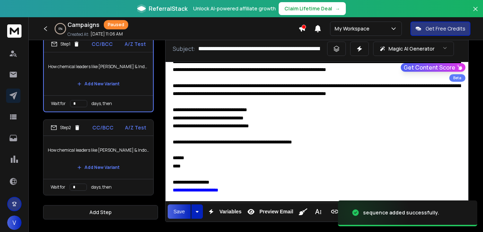
click at [135, 165] on div "Add New Variant" at bounding box center [98, 167] width 101 height 14
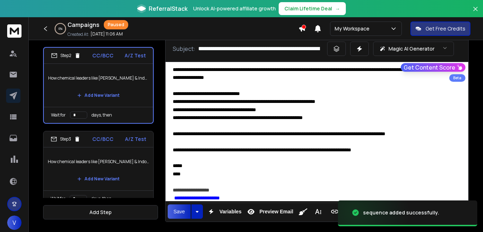
scroll to position [108, 0]
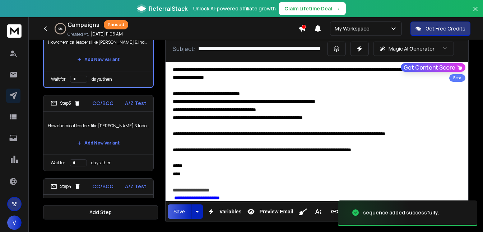
click at [125, 132] on p "How chemical leaders like [PERSON_NAME] & Indorama are reducing incidents" at bounding box center [98, 126] width 101 height 20
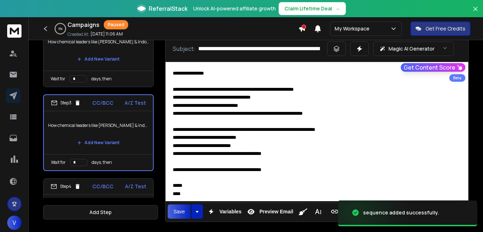
scroll to position [28, 0]
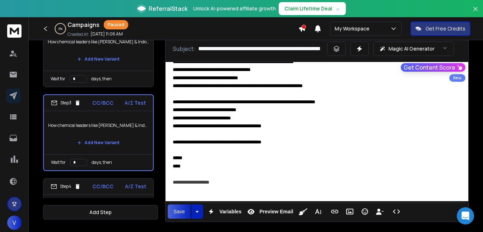
click at [226, 180] on div "**********" at bounding box center [317, 182] width 288 height 8
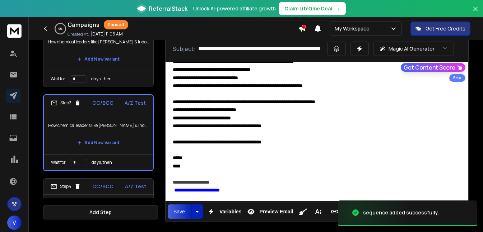
scroll to position [179, 0]
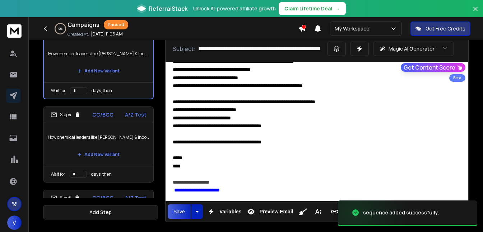
click at [131, 159] on div "Add New Variant" at bounding box center [98, 154] width 101 height 14
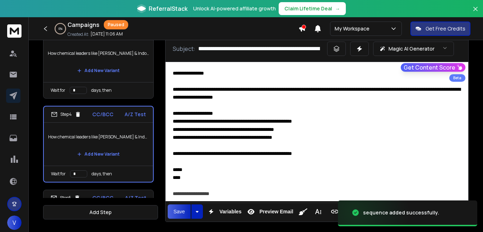
click at [224, 193] on div "**********" at bounding box center [317, 194] width 288 height 8
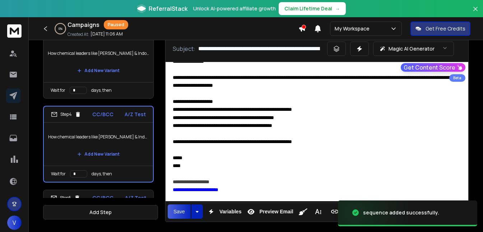
scroll to position [215, 0]
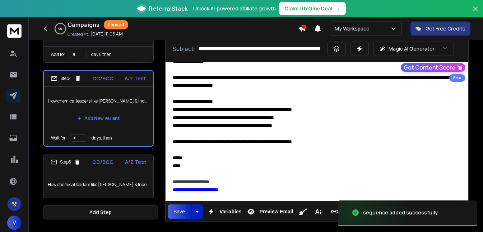
click at [121, 180] on p "How chemical leaders like [PERSON_NAME] & Indorama are reducing incidents" at bounding box center [98, 185] width 101 height 20
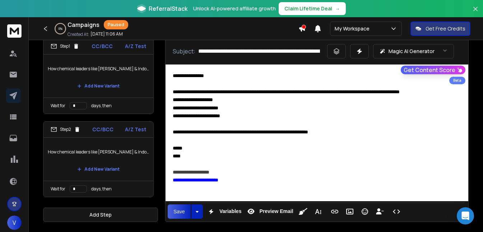
scroll to position [0, 0]
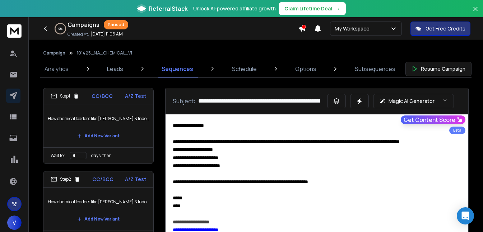
click at [414, 69] on icon at bounding box center [414, 69] width 6 height 6
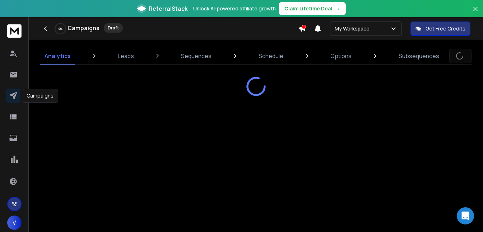
click at [13, 94] on icon at bounding box center [13, 96] width 8 height 8
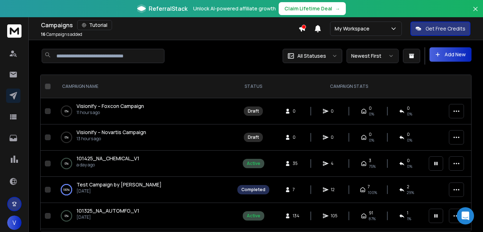
click at [121, 211] on span "101325_NA_AUTOMFG_V1" at bounding box center [107, 210] width 63 height 7
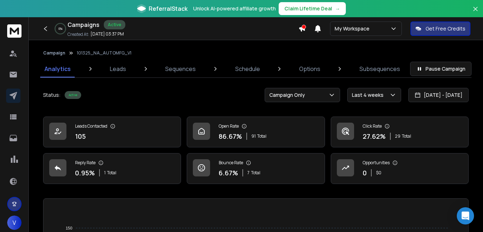
click at [177, 69] on p "Sequences" at bounding box center [180, 69] width 30 height 9
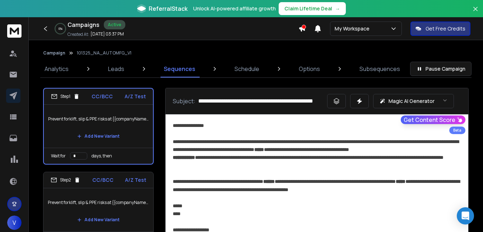
scroll to position [36, 0]
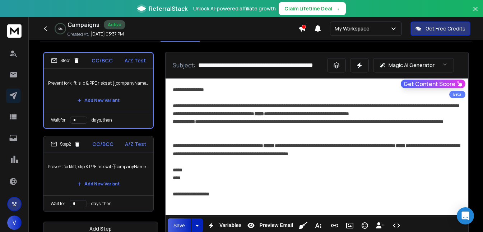
click at [227, 194] on div "**********" at bounding box center [317, 194] width 288 height 8
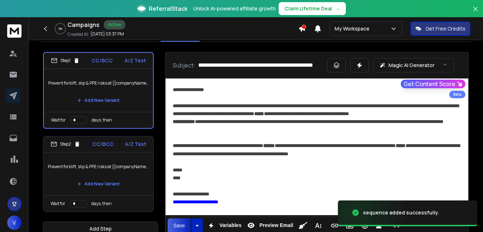
click at [130, 183] on div "Add New Variant" at bounding box center [98, 184] width 101 height 14
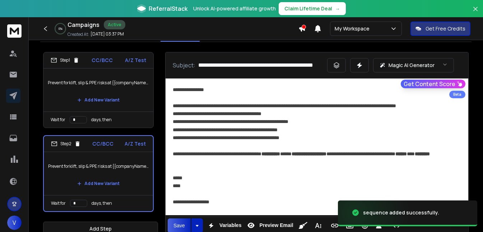
click at [229, 201] on div "**********" at bounding box center [317, 202] width 288 height 8
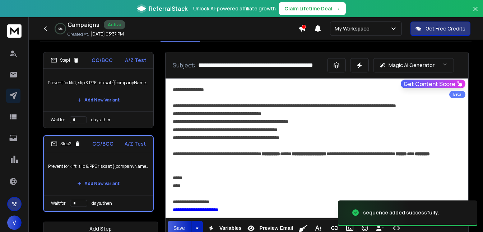
scroll to position [108, 0]
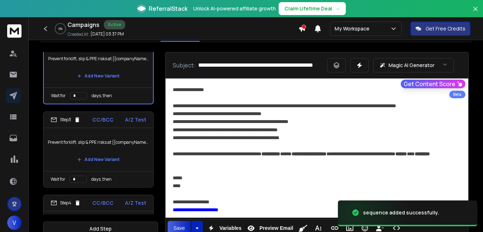
click at [123, 159] on button "Add New Variant" at bounding box center [98, 159] width 54 height 14
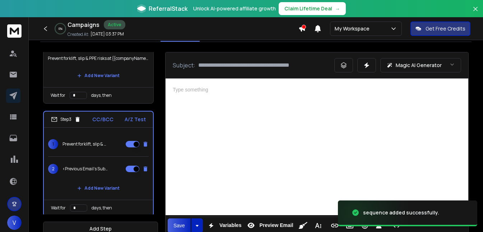
click at [144, 174] on div "2 <Previous Email's Subject>" at bounding box center [98, 169] width 100 height 24
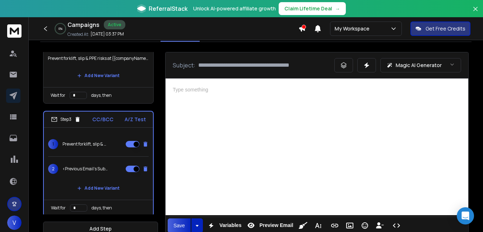
click at [146, 173] on div "2 <Previous Email's Subject>" at bounding box center [98, 169] width 100 height 24
click at [144, 170] on icon at bounding box center [146, 168] width 4 height 5
type input "**********"
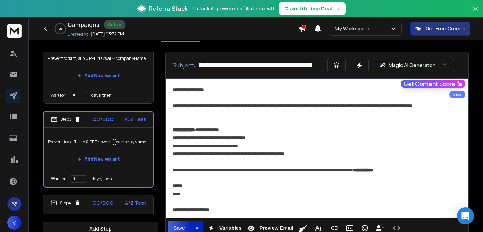
click at [228, 208] on div "**********" at bounding box center [314, 210] width 283 height 8
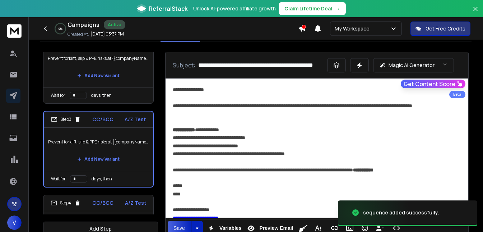
scroll to position [179, 0]
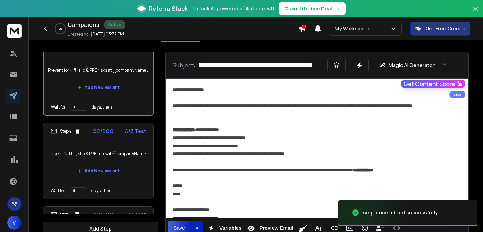
click at [128, 171] on div "Add New Variant" at bounding box center [98, 171] width 101 height 14
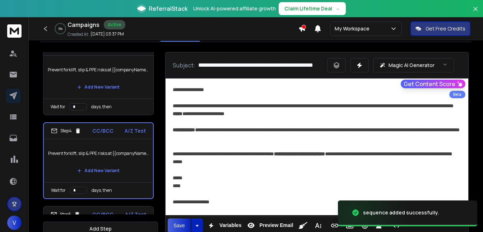
scroll to position [50, 0]
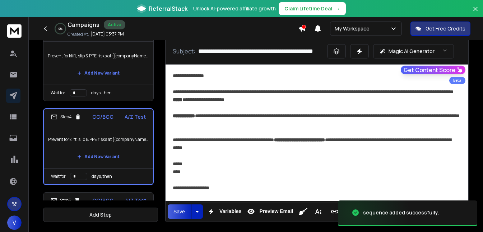
click at [225, 188] on div "**********" at bounding box center [317, 188] width 288 height 8
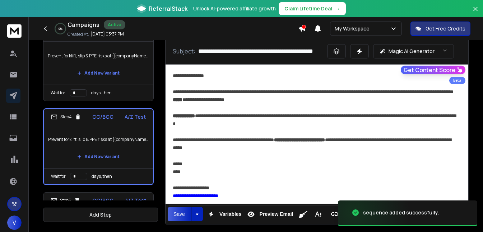
scroll to position [231, 0]
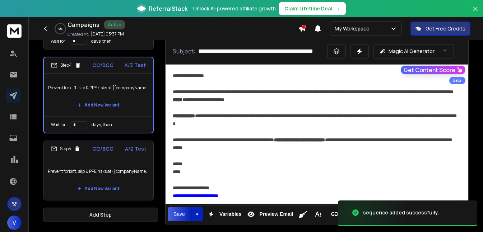
click at [132, 187] on div "Add New Variant" at bounding box center [98, 189] width 101 height 14
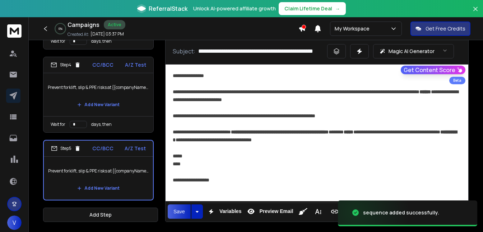
click at [220, 180] on div "**********" at bounding box center [317, 180] width 288 height 8
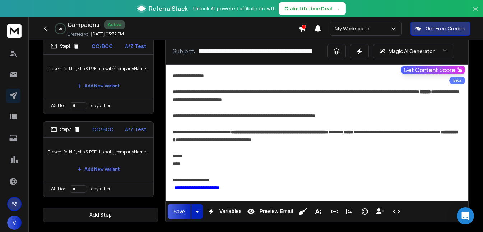
scroll to position [0, 0]
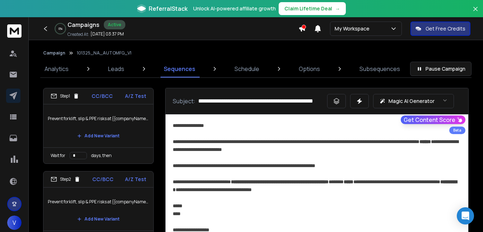
click at [65, 68] on p "Analytics" at bounding box center [56, 69] width 24 height 9
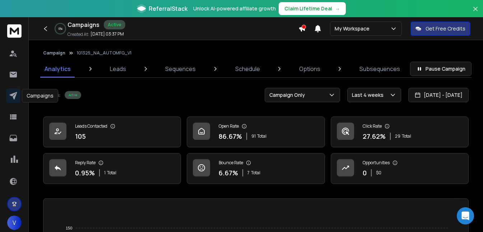
click at [14, 90] on link at bounding box center [13, 96] width 14 height 14
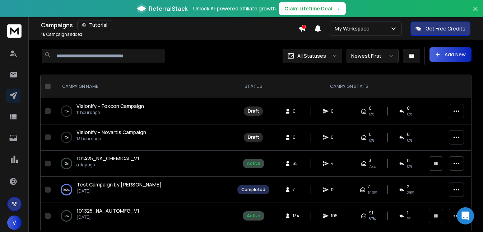
click at [130, 158] on span "101425_NA_CHEMICAL_V1" at bounding box center [107, 158] width 63 height 7
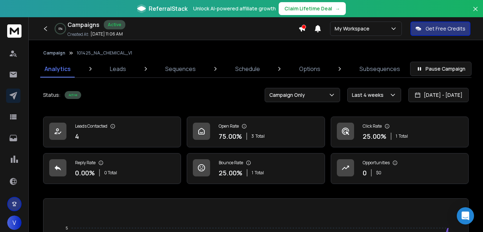
click at [183, 71] on p "Sequences" at bounding box center [180, 69] width 30 height 9
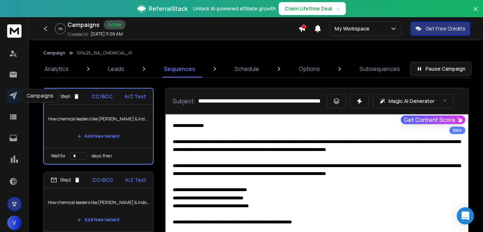
click at [16, 94] on icon at bounding box center [13, 96] width 8 height 8
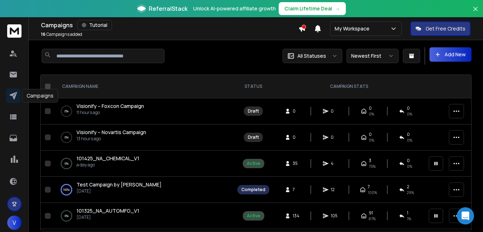
click at [124, 158] on span "101425_NA_CHEMICAL_V1" at bounding box center [107, 158] width 63 height 7
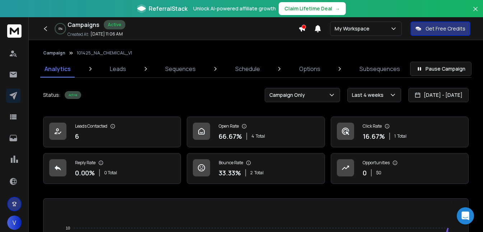
click at [315, 72] on p "Options" at bounding box center [309, 69] width 21 height 9
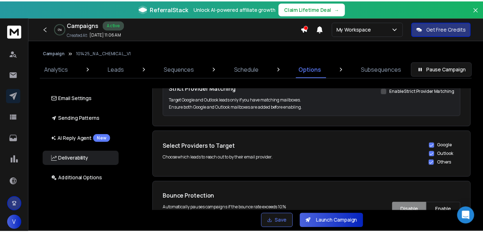
scroll to position [1076, 0]
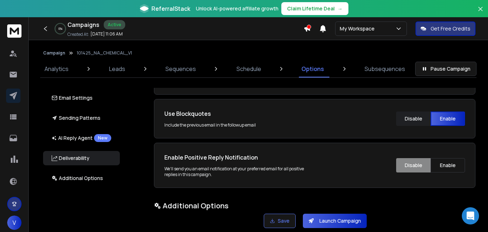
click at [175, 71] on p "Sequences" at bounding box center [180, 69] width 30 height 9
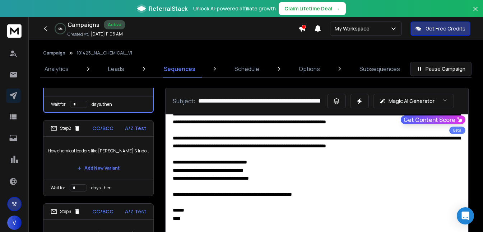
click at [313, 69] on p "Options" at bounding box center [308, 69] width 21 height 9
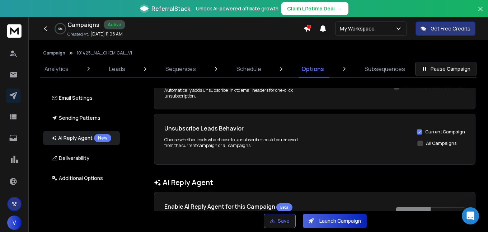
scroll to position [502, 0]
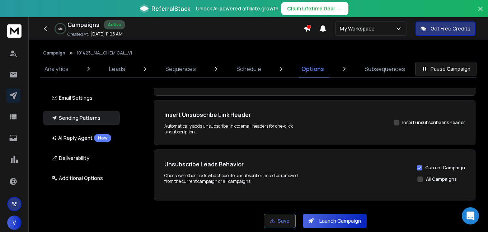
click at [395, 124] on button "Insert unsubscribe link header" at bounding box center [397, 123] width 6 height 6
click at [277, 225] on button "Save" at bounding box center [280, 221] width 32 height 14
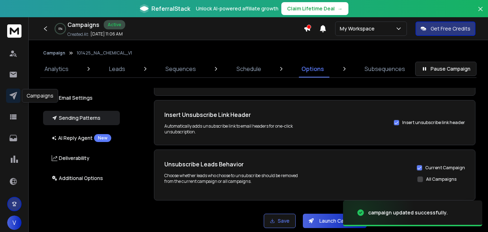
click at [15, 96] on icon at bounding box center [13, 96] width 8 height 8
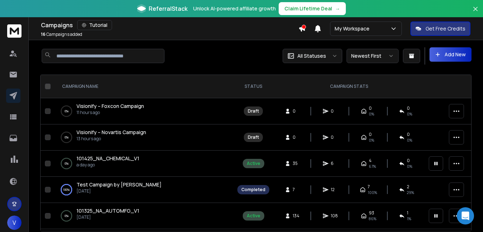
click at [126, 210] on span "101325_NA_AUTOMFG_V1" at bounding box center [107, 210] width 63 height 7
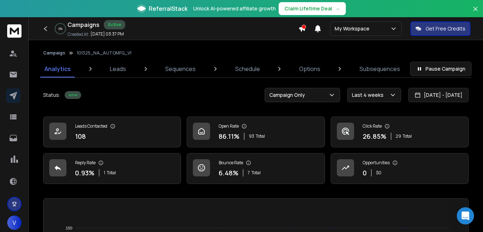
click at [309, 69] on p "Options" at bounding box center [309, 69] width 21 height 9
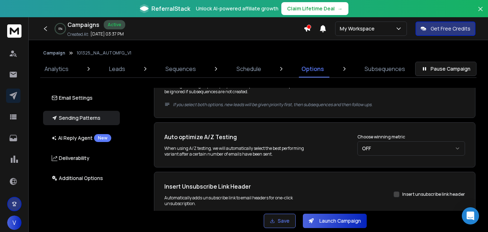
scroll to position [502, 0]
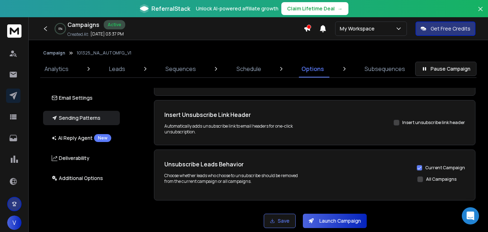
click at [396, 123] on button "Insert unsubscribe link header" at bounding box center [397, 123] width 6 height 6
click at [284, 222] on button "Save" at bounding box center [280, 221] width 32 height 14
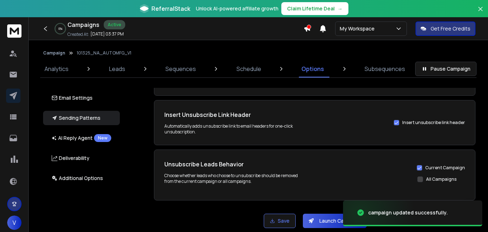
click at [125, 208] on div "Email Settings Sending Patterns AI Reply Agent New Deliverability Additional Op…" at bounding box center [275, 149] width 464 height 123
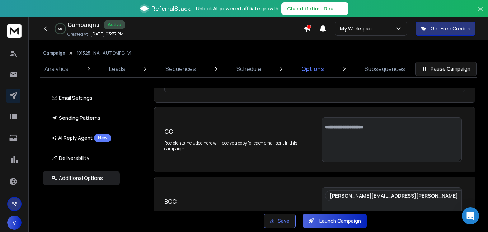
scroll to position [1380, 0]
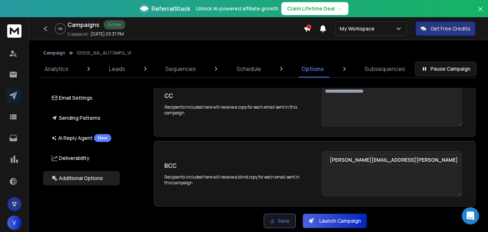
click at [420, 160] on div "[PERSON_NAME][EMAIL_ADDRESS][PERSON_NAME]" at bounding box center [392, 173] width 140 height 45
click at [339, 102] on div at bounding box center [392, 103] width 140 height 45
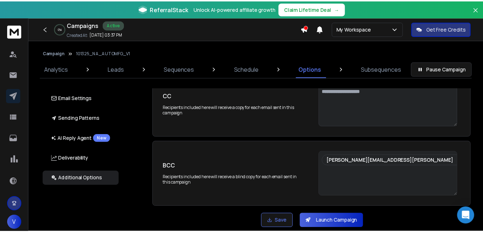
scroll to position [1377, 0]
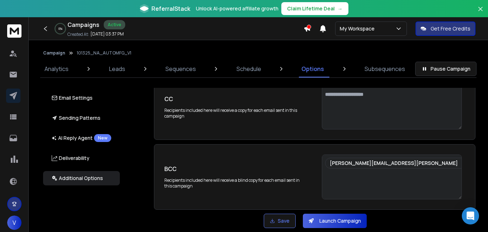
click at [100, 218] on div "Save Launch Campaign" at bounding box center [315, 221] width 464 height 14
click at [17, 95] on icon at bounding box center [13, 95] width 9 height 9
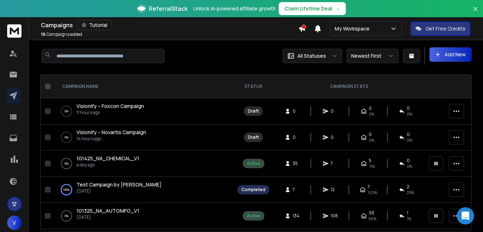
click at [125, 159] on span "101425_NA_CHEMICAL_V1" at bounding box center [107, 158] width 63 height 7
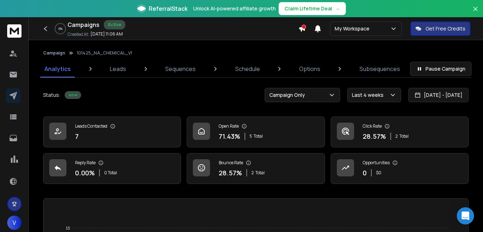
click at [121, 70] on p "Leads" at bounding box center [118, 69] width 16 height 9
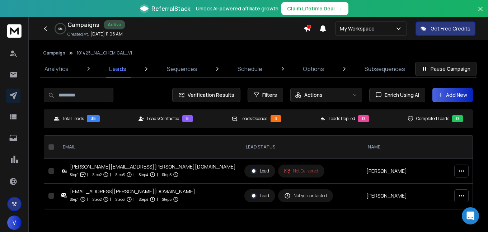
click at [318, 94] on p "Actions" at bounding box center [313, 94] width 18 height 7
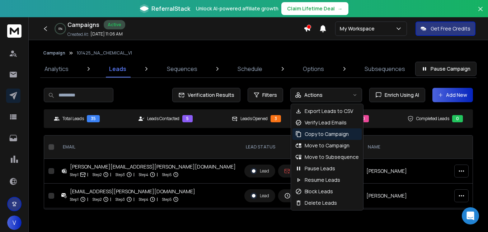
click at [424, 70] on icon at bounding box center [424, 69] width 6 height 6
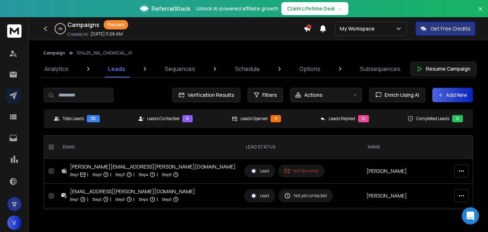
click at [453, 96] on button "Add New" at bounding box center [452, 95] width 41 height 14
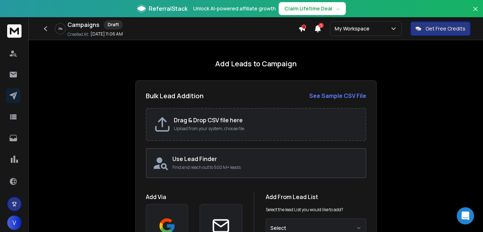
scroll to position [38, 0]
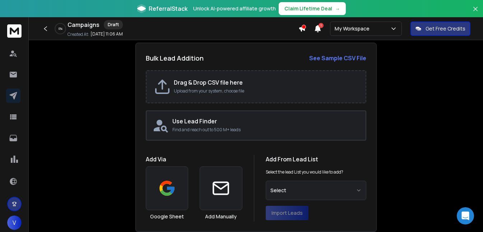
click at [225, 195] on icon at bounding box center [221, 189] width 18 height 22
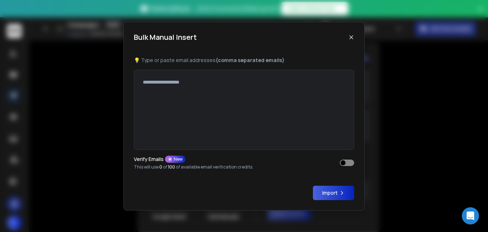
click at [195, 83] on textarea at bounding box center [244, 110] width 220 height 80
click at [350, 37] on icon at bounding box center [351, 37] width 6 height 6
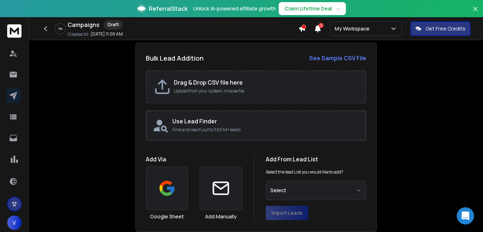
click at [337, 59] on strong "See Sample CSV File" at bounding box center [337, 58] width 57 height 8
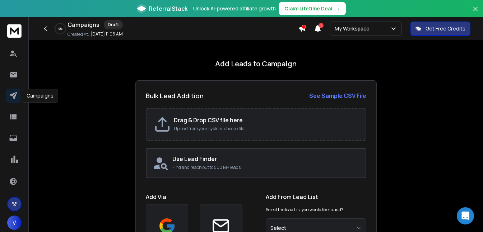
click at [13, 94] on icon at bounding box center [13, 96] width 8 height 8
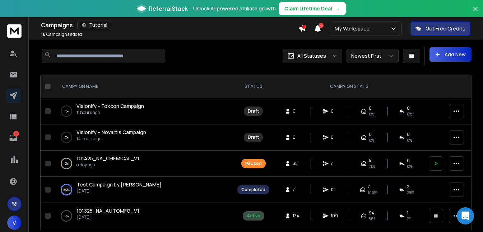
click at [124, 159] on span "101425_NA_CHEMICAL_V1" at bounding box center [107, 158] width 63 height 7
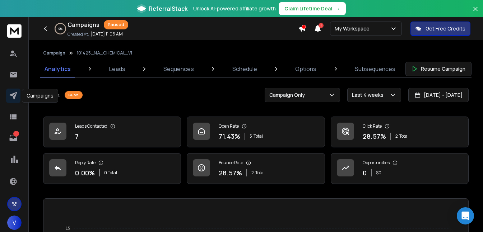
click at [13, 96] on icon at bounding box center [13, 96] width 8 height 8
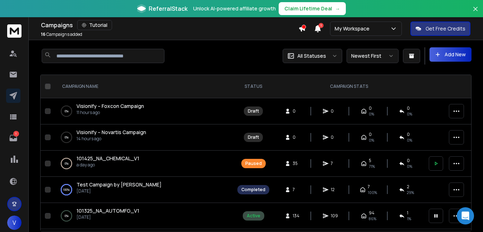
click at [125, 211] on span "101325_NA_AUTOMFG_V1" at bounding box center [107, 210] width 63 height 7
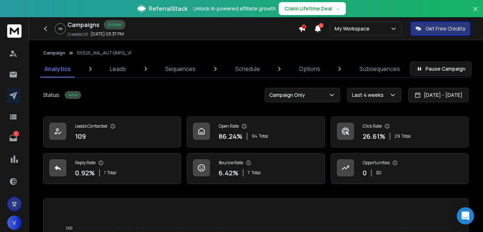
click at [420, 68] on icon at bounding box center [419, 69] width 6 height 6
